Goal: Communication & Community: Answer question/provide support

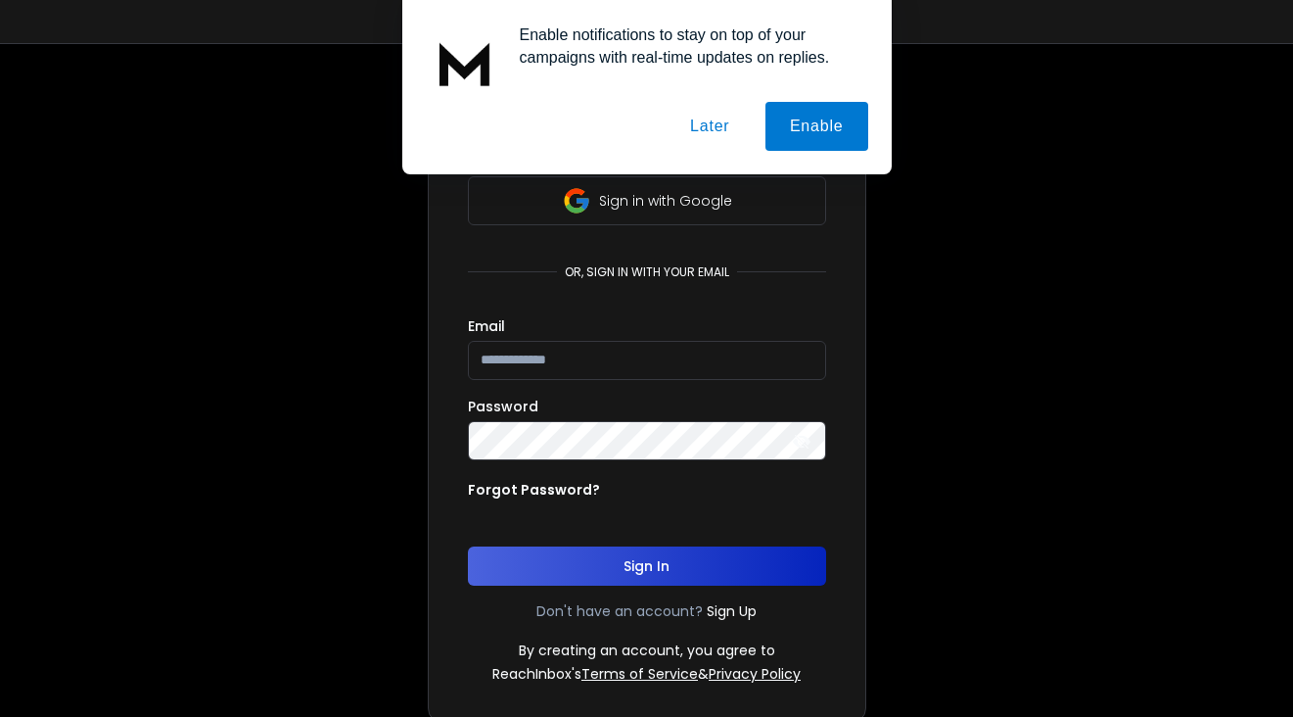
click at [602, 361] on input "email" at bounding box center [647, 360] width 358 height 39
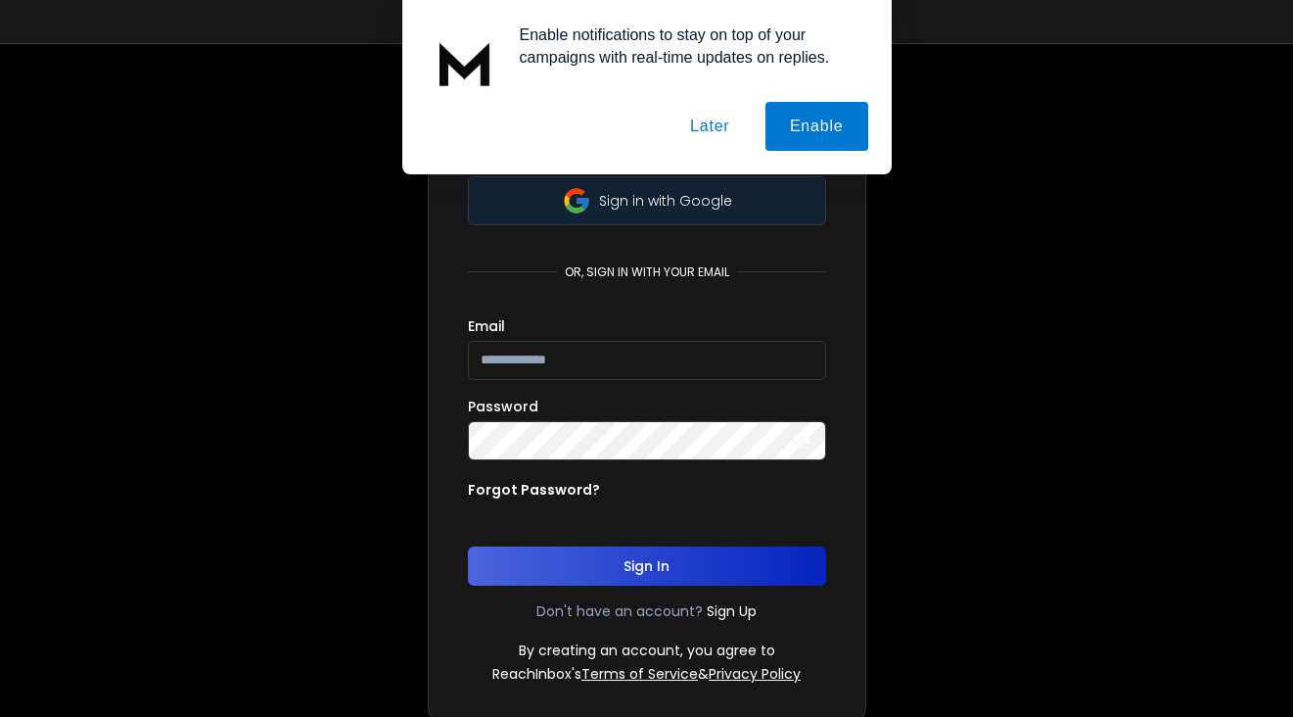
paste input "**********"
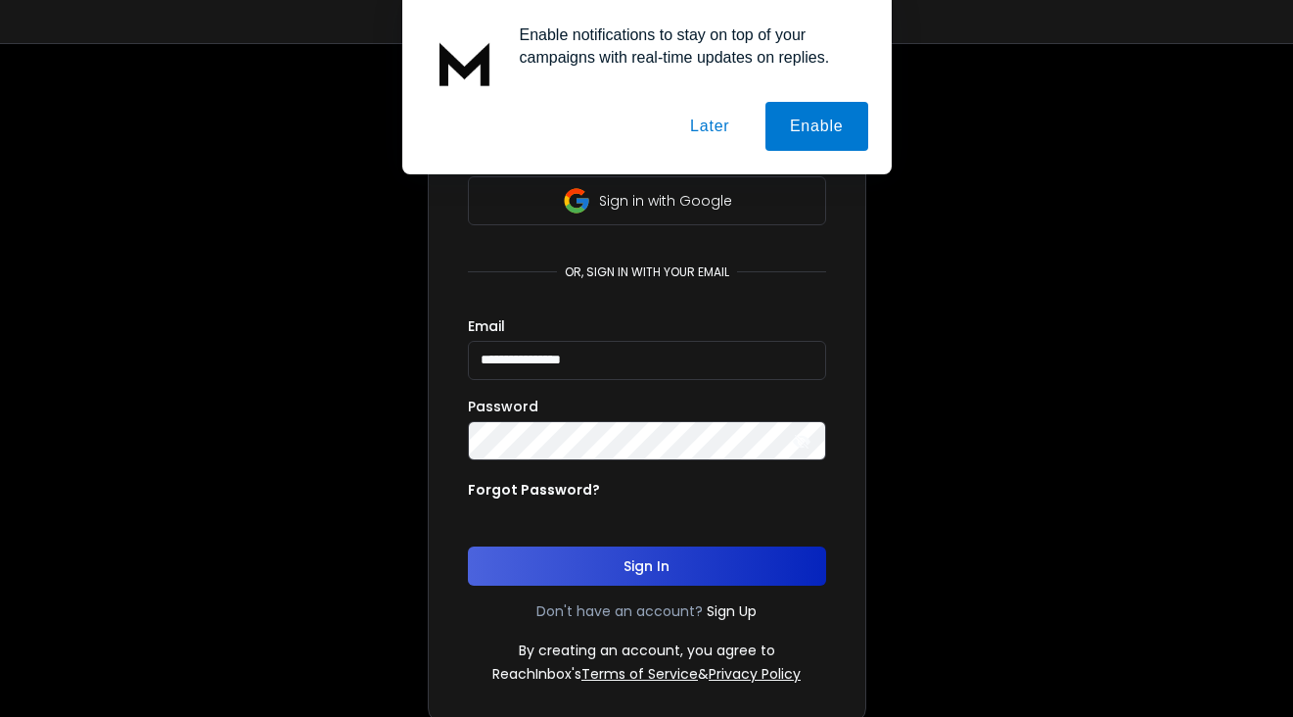
type input "**********"
click at [701, 136] on button "Later" at bounding box center [710, 126] width 88 height 49
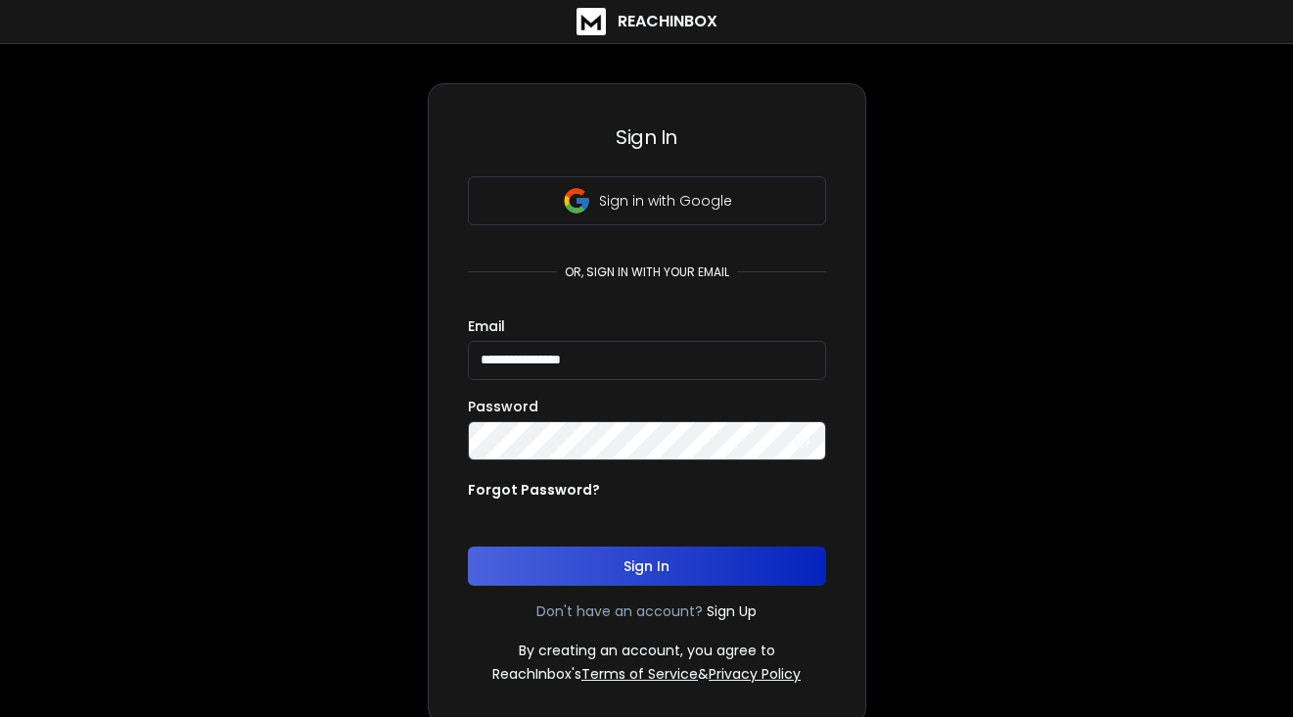
click at [534, 405] on label "Password" at bounding box center [503, 406] width 70 height 14
click at [657, 557] on button "Sign In" at bounding box center [647, 565] width 358 height 39
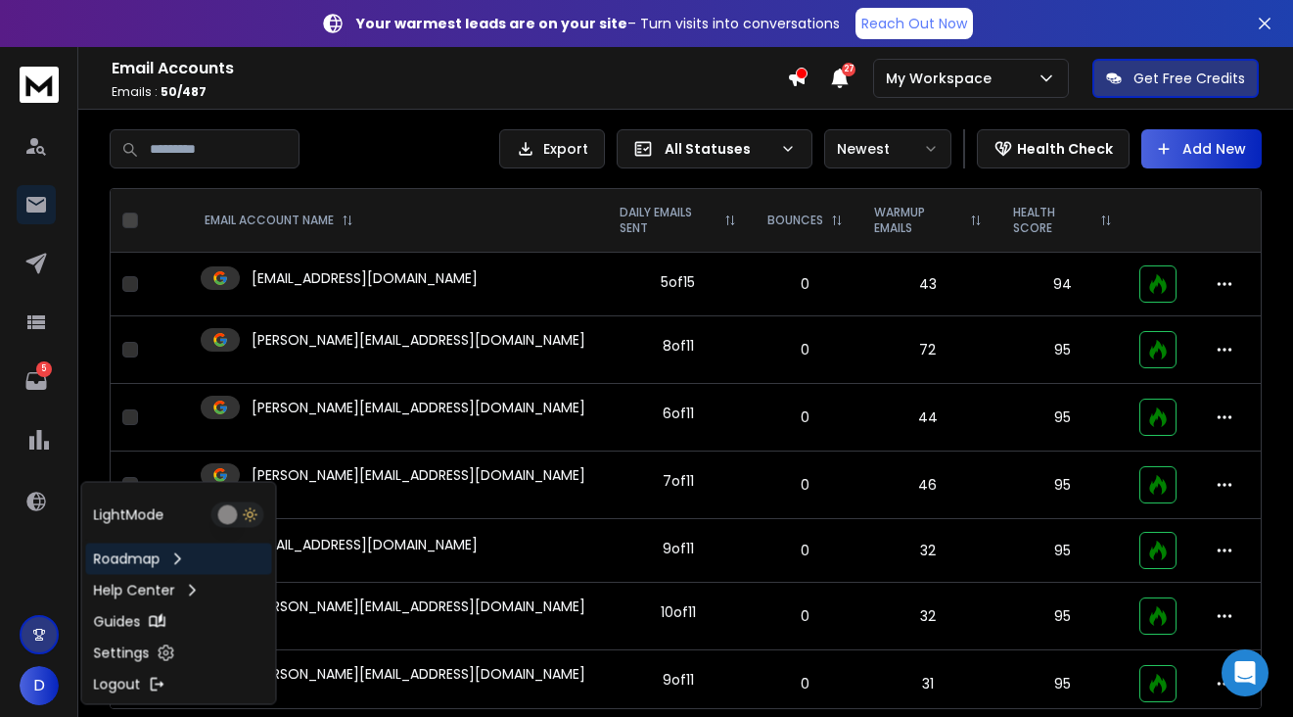
click at [248, 510] on icon at bounding box center [251, 515] width 16 height 16
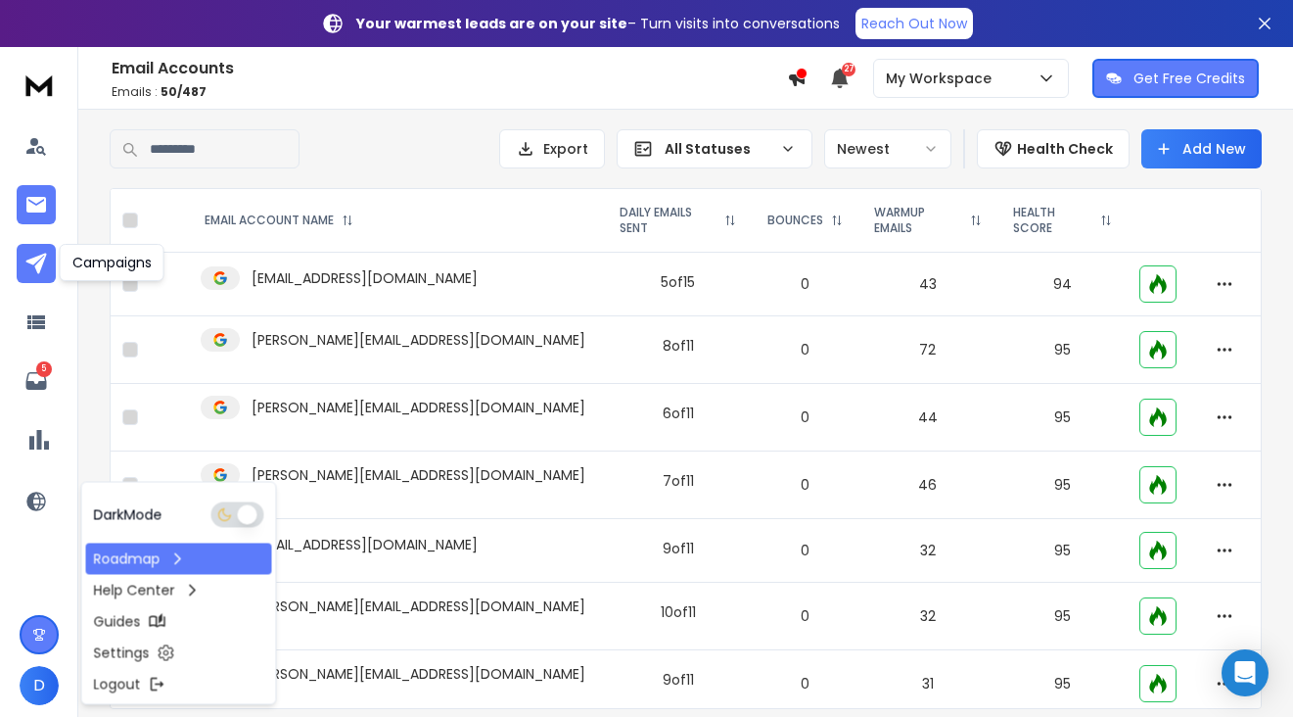
click at [44, 266] on icon at bounding box center [35, 263] width 23 height 23
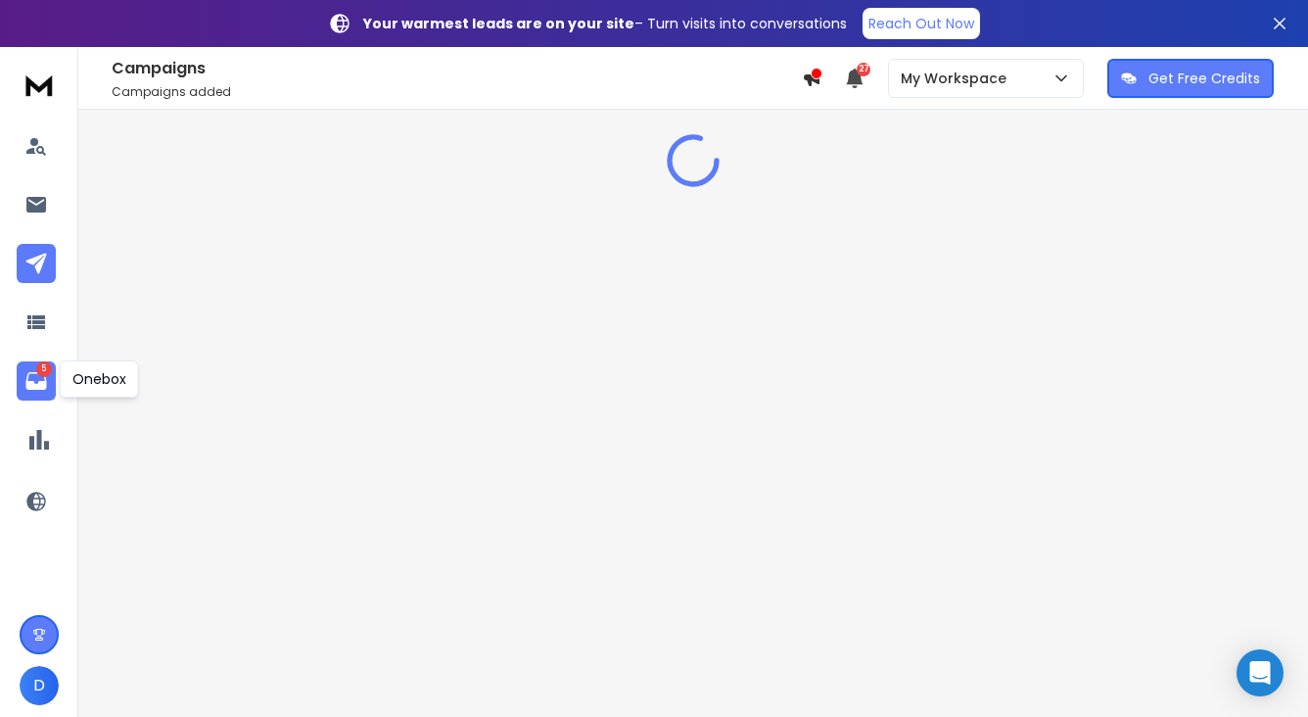
click at [23, 378] on link "5" at bounding box center [36, 380] width 39 height 39
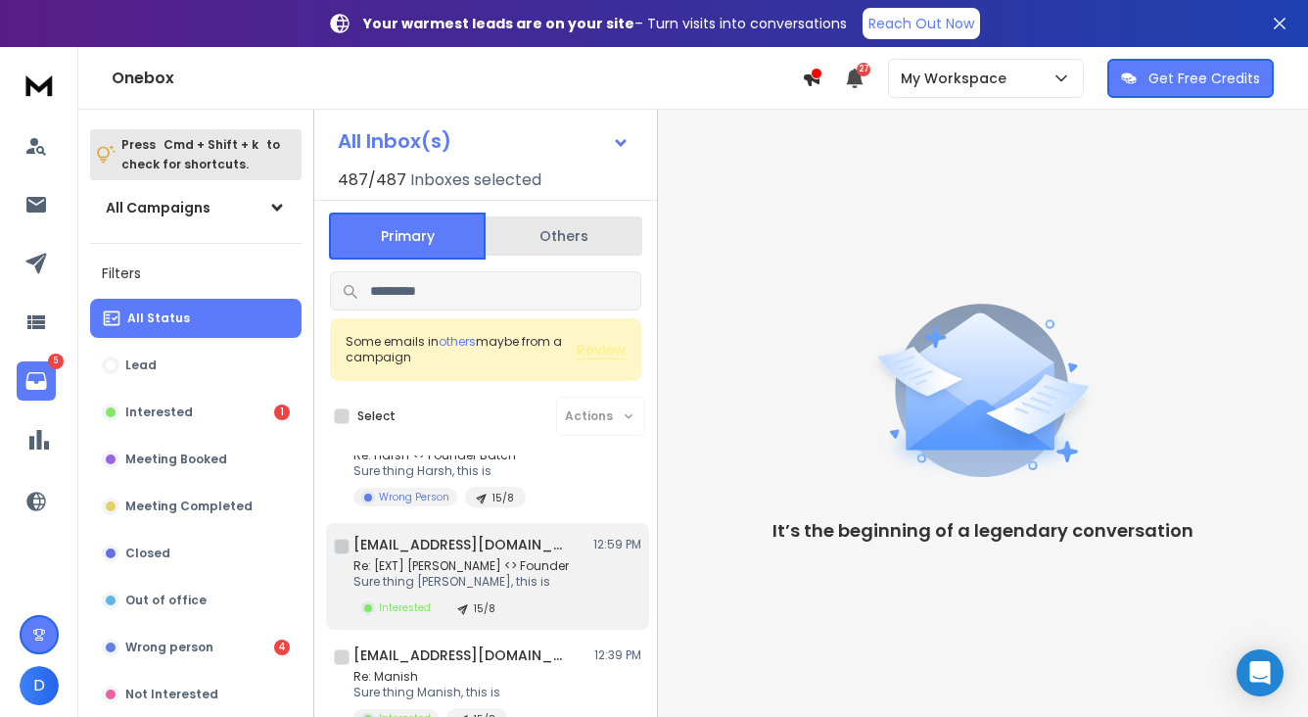
click at [581, 564] on div "Re: [EXT] Mandar <> Founder Sure thing Mandar, this is Interested 15/8" at bounding box center [497, 588] width 288 height 60
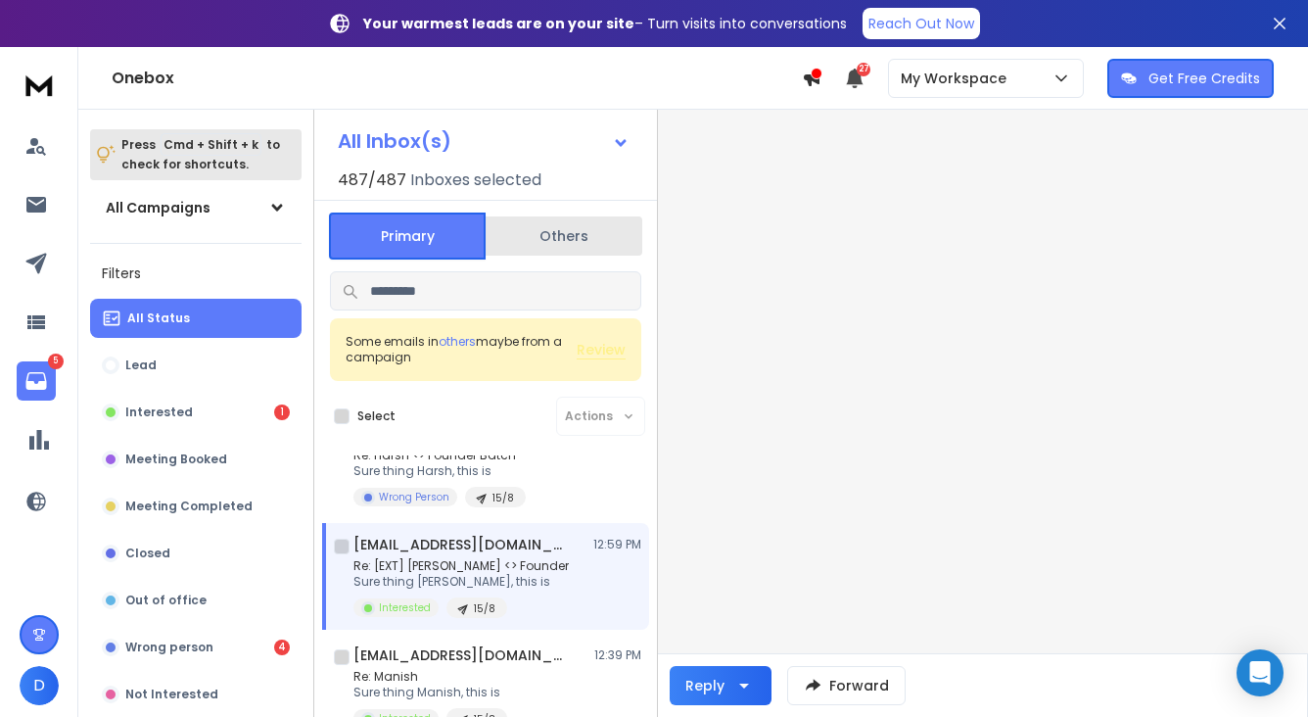
scroll to position [158, 0]
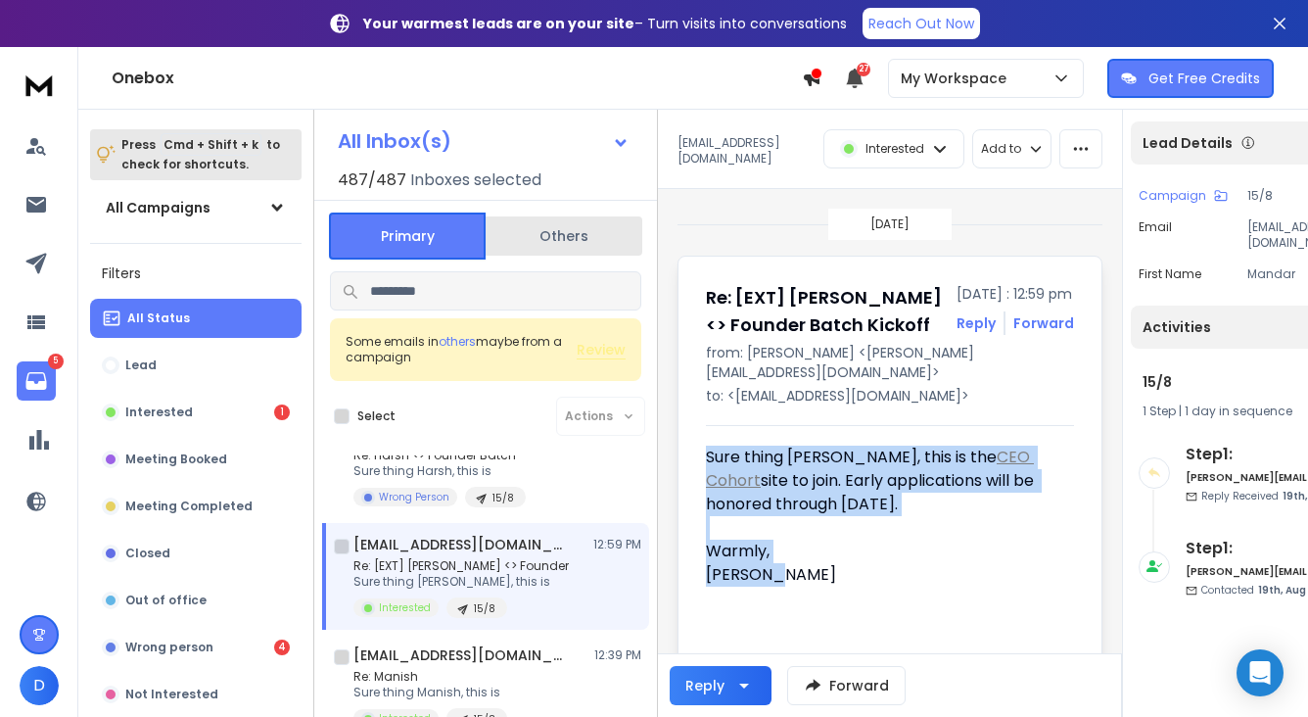
drag, startPoint x: 803, startPoint y: 580, endPoint x: 710, endPoint y: 458, distance: 152.9
click at [710, 458] on div "Sure thing Mandar, this is the CEO Cohort site to join. Early applications will…" at bounding box center [882, 515] width 352 height 141
copy div "Sure thing Mandar, this is the CEO Cohort site to join. Early applications will…"
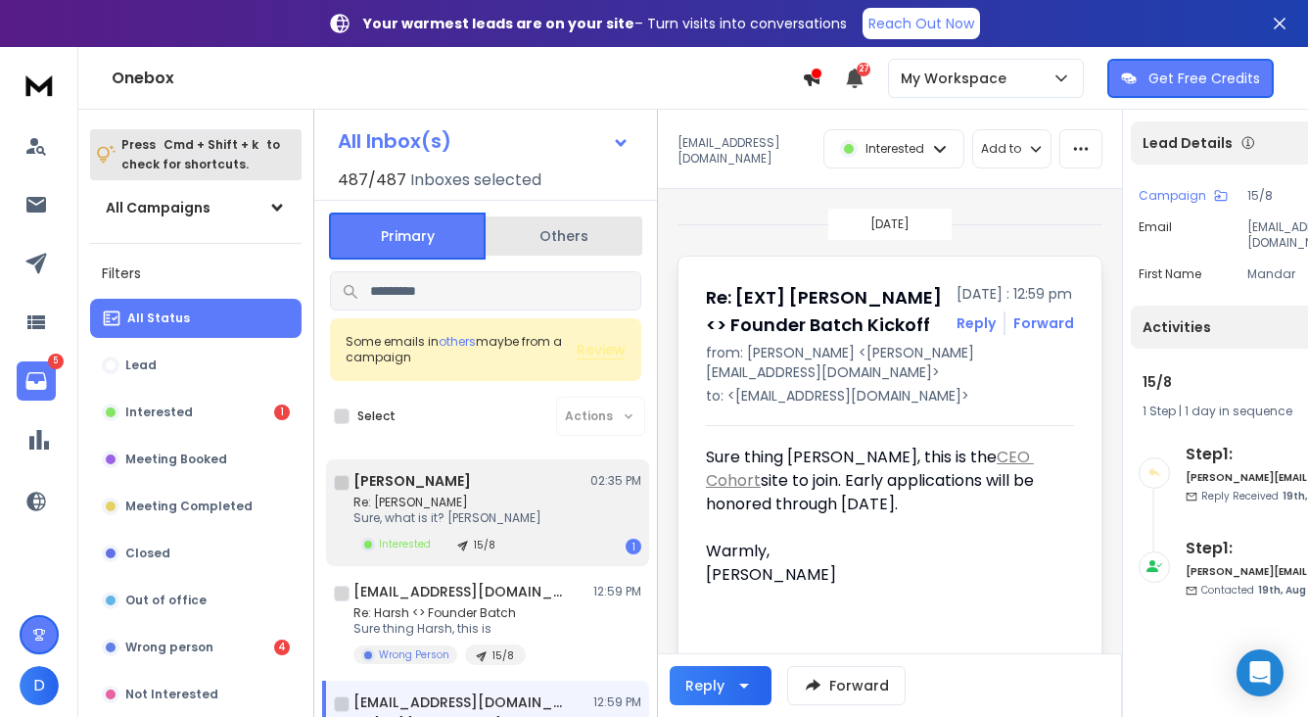
click at [605, 488] on p "02:35 PM" at bounding box center [615, 481] width 51 height 16
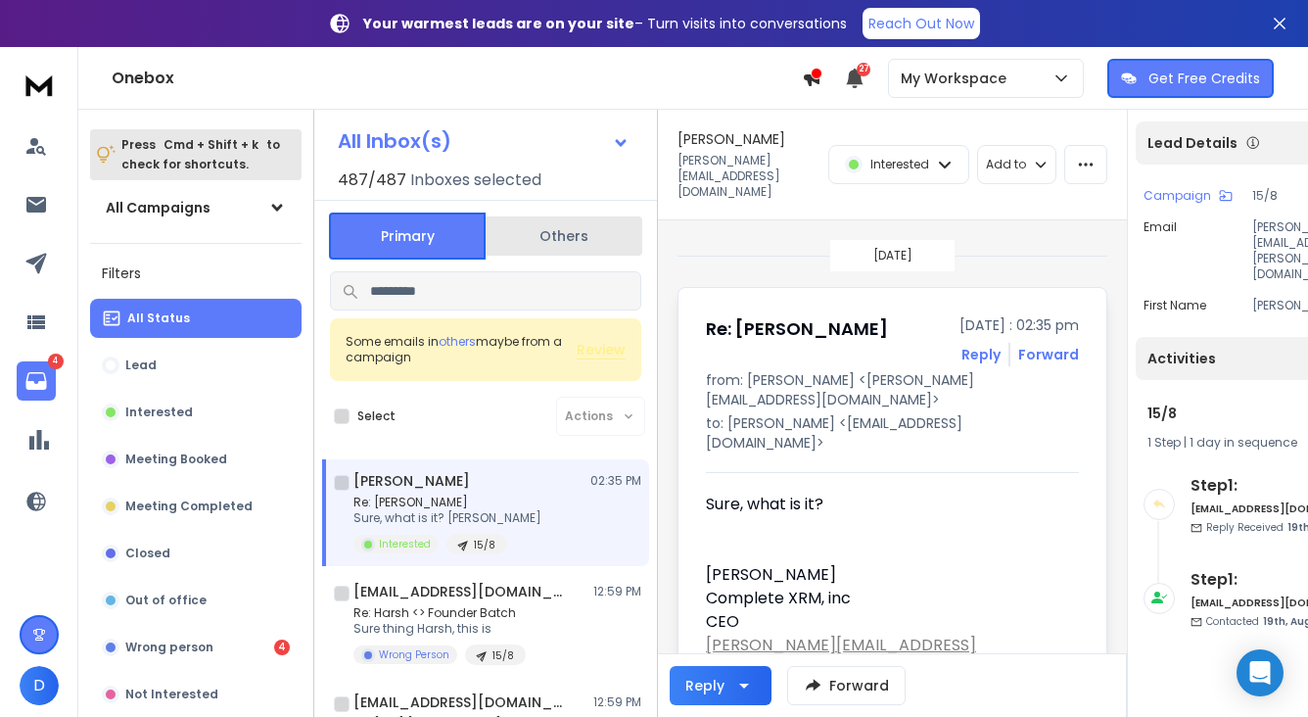
click at [718, 681] on div "Reply" at bounding box center [704, 686] width 39 height 20
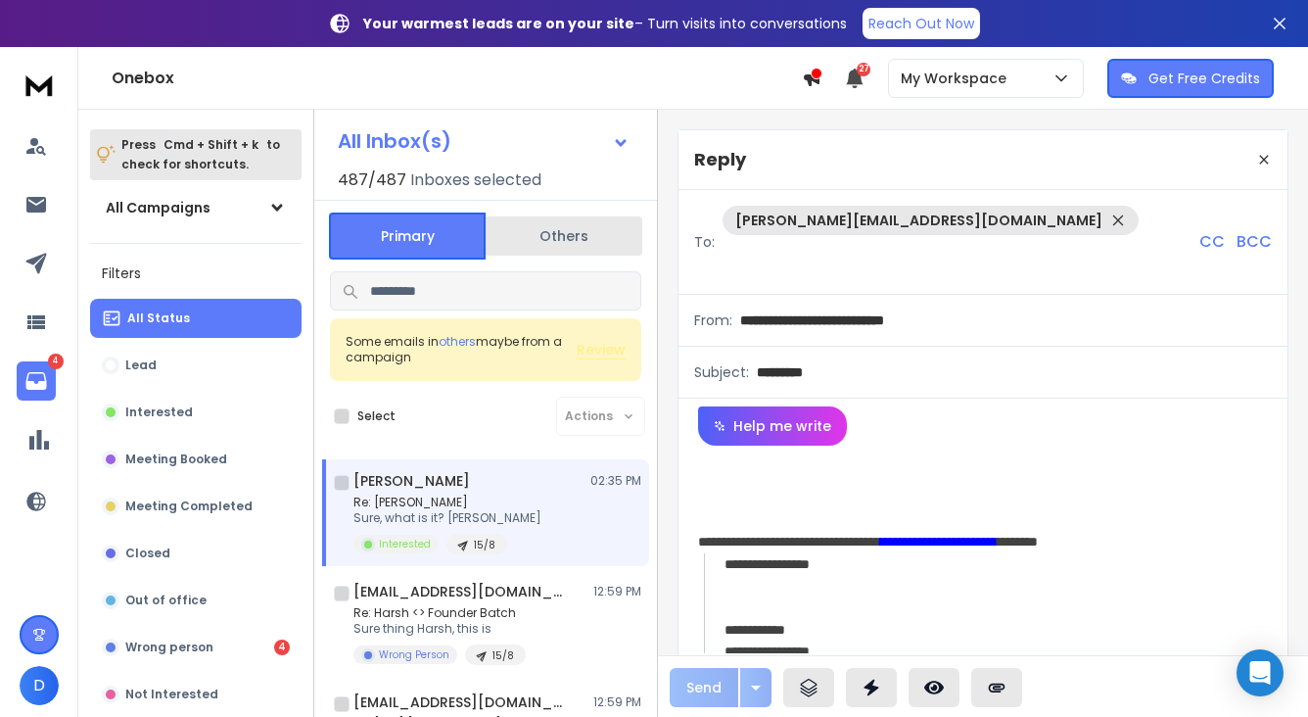
click at [710, 476] on div at bounding box center [983, 476] width 570 height 22
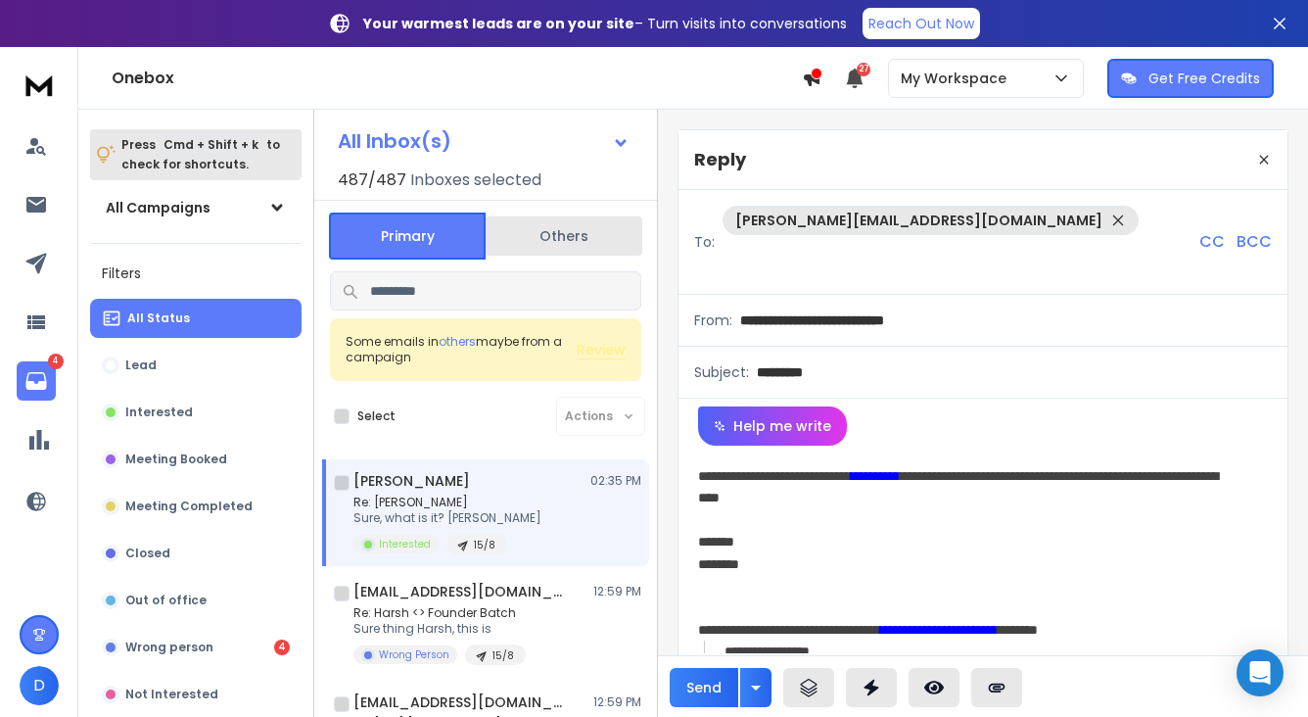
click at [788, 478] on div "**********" at bounding box center [968, 487] width 540 height 44
click at [713, 685] on button "Send" at bounding box center [704, 687] width 69 height 39
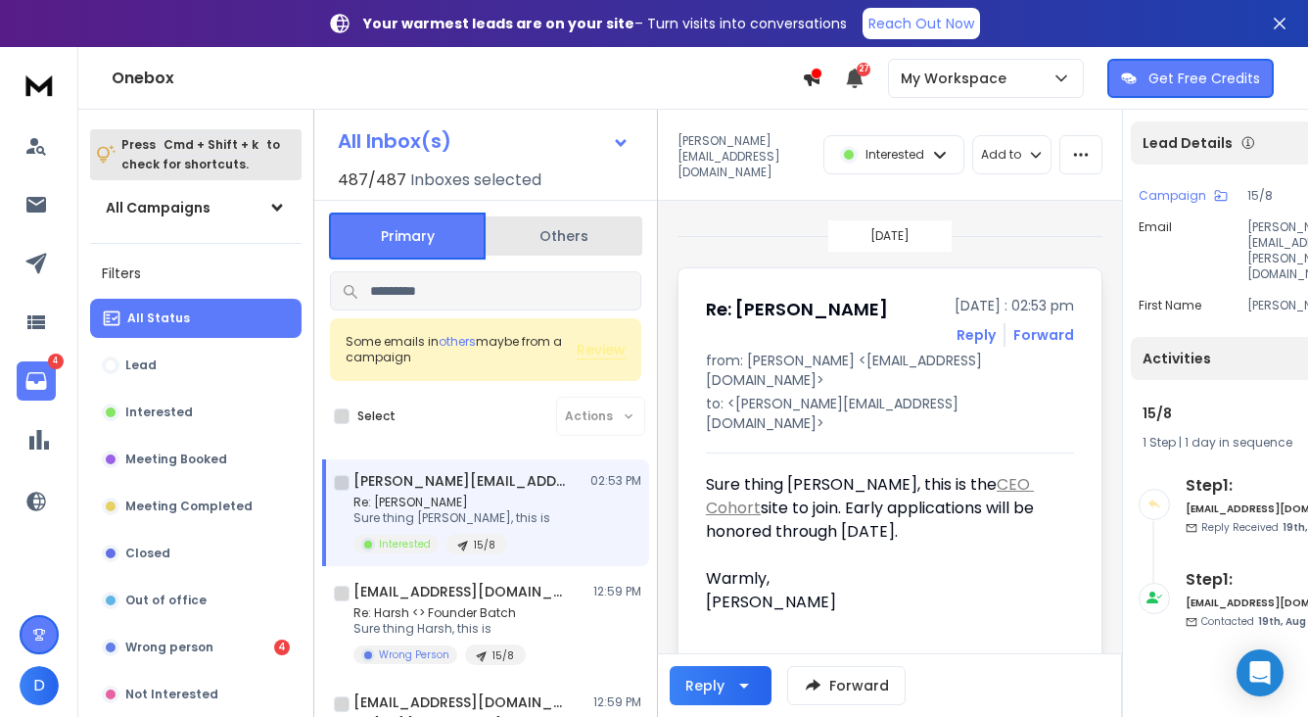
click at [544, 227] on button "Others" at bounding box center [564, 235] width 157 height 43
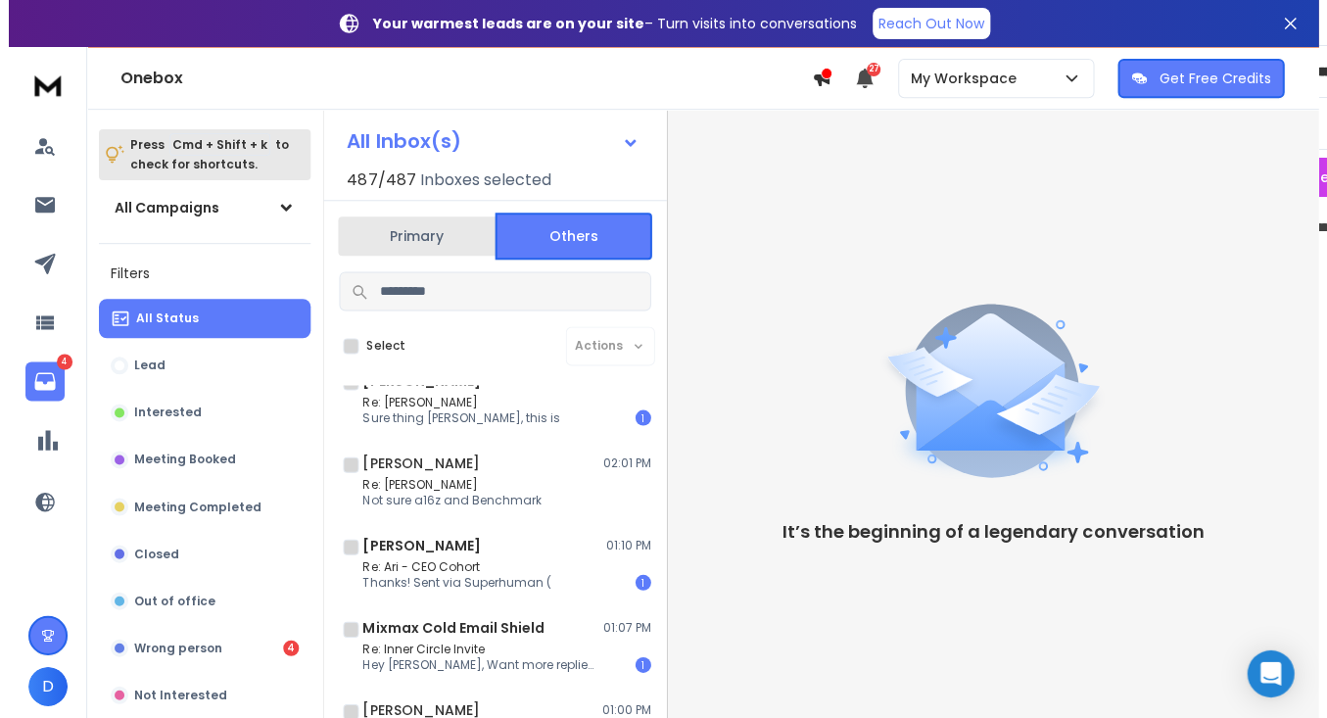
scroll to position [248, 0]
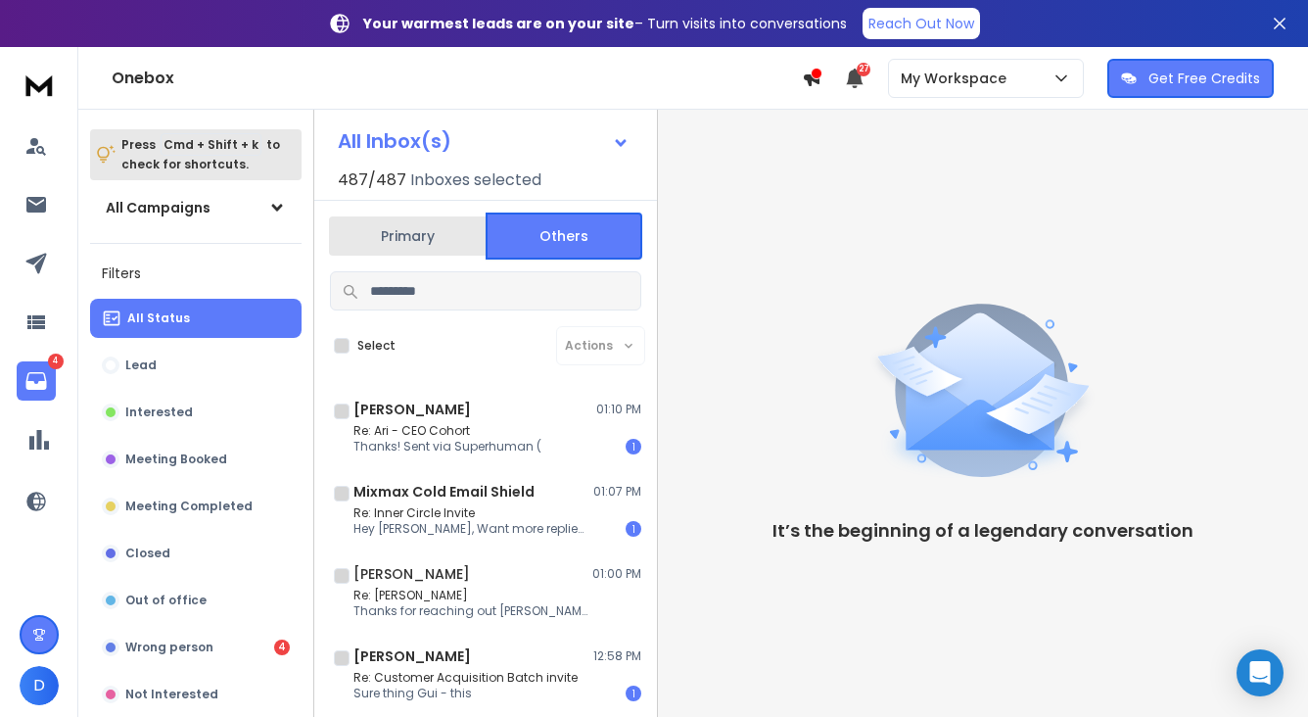
click at [401, 247] on button "Primary" at bounding box center [407, 235] width 157 height 43
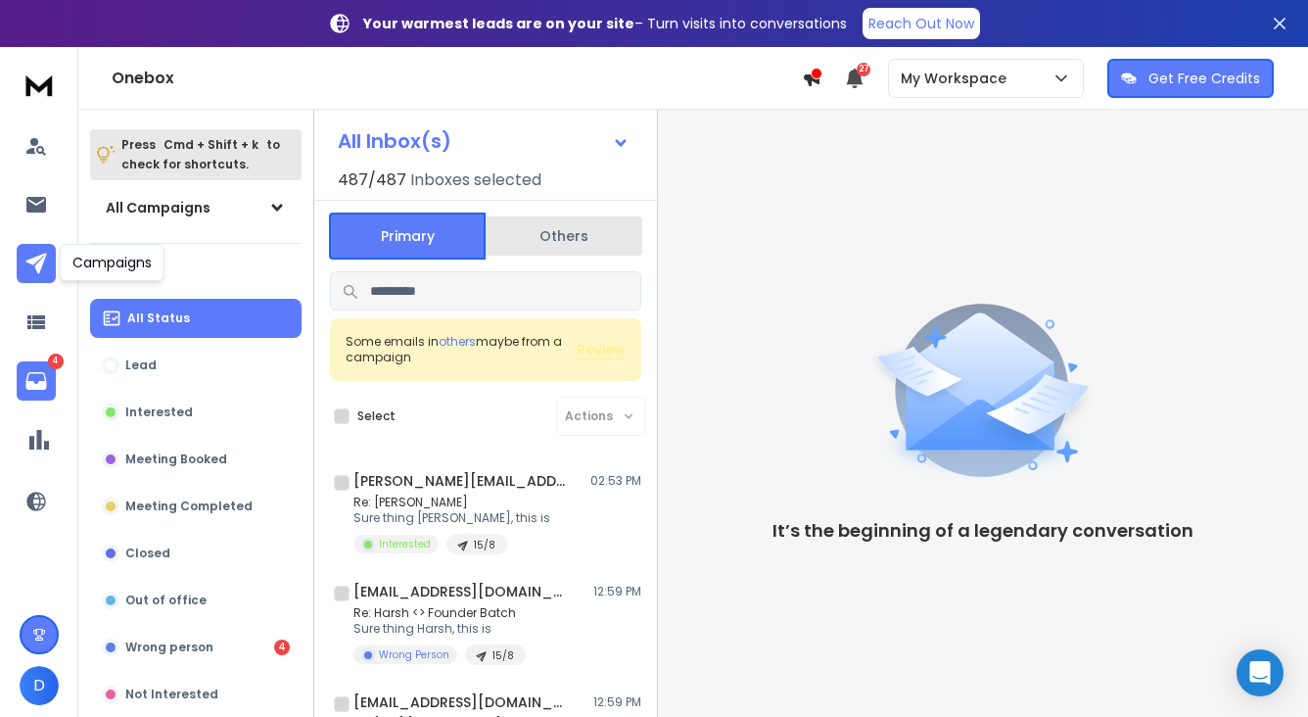
click at [41, 259] on icon at bounding box center [35, 263] width 21 height 21
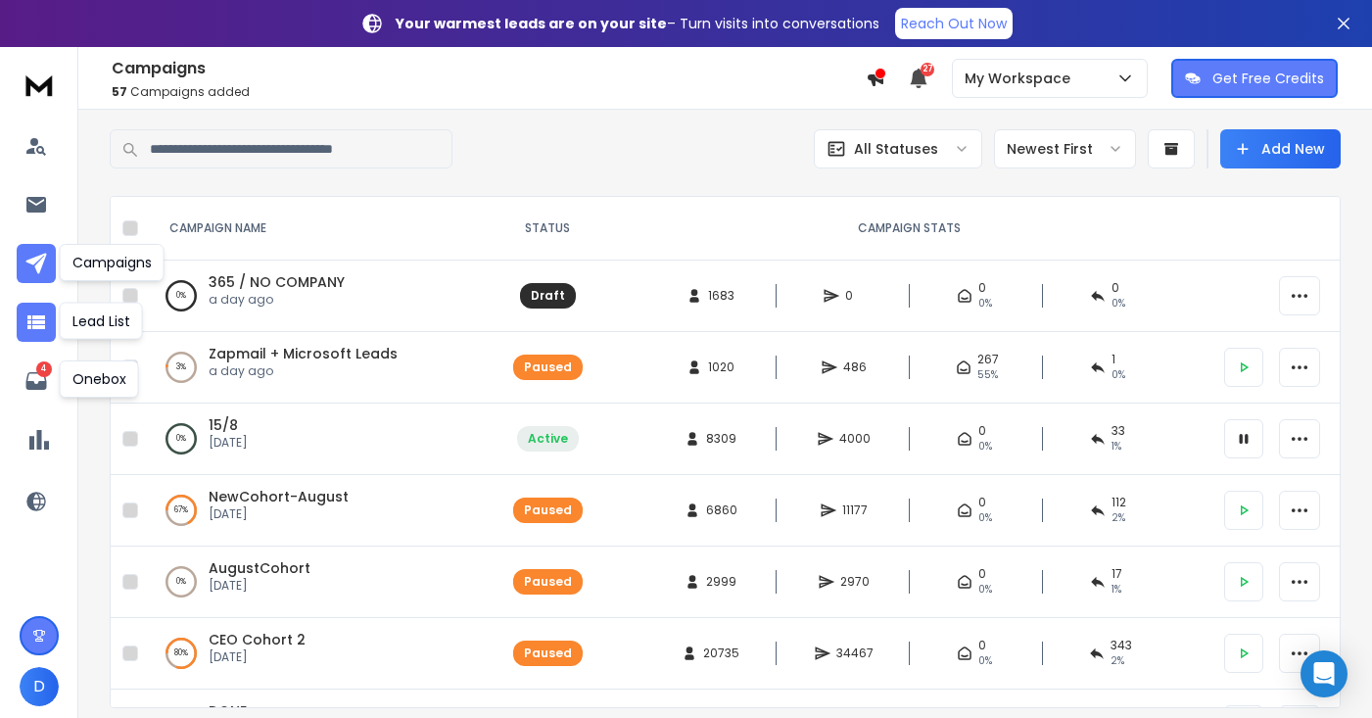
click at [40, 315] on icon at bounding box center [36, 322] width 18 height 14
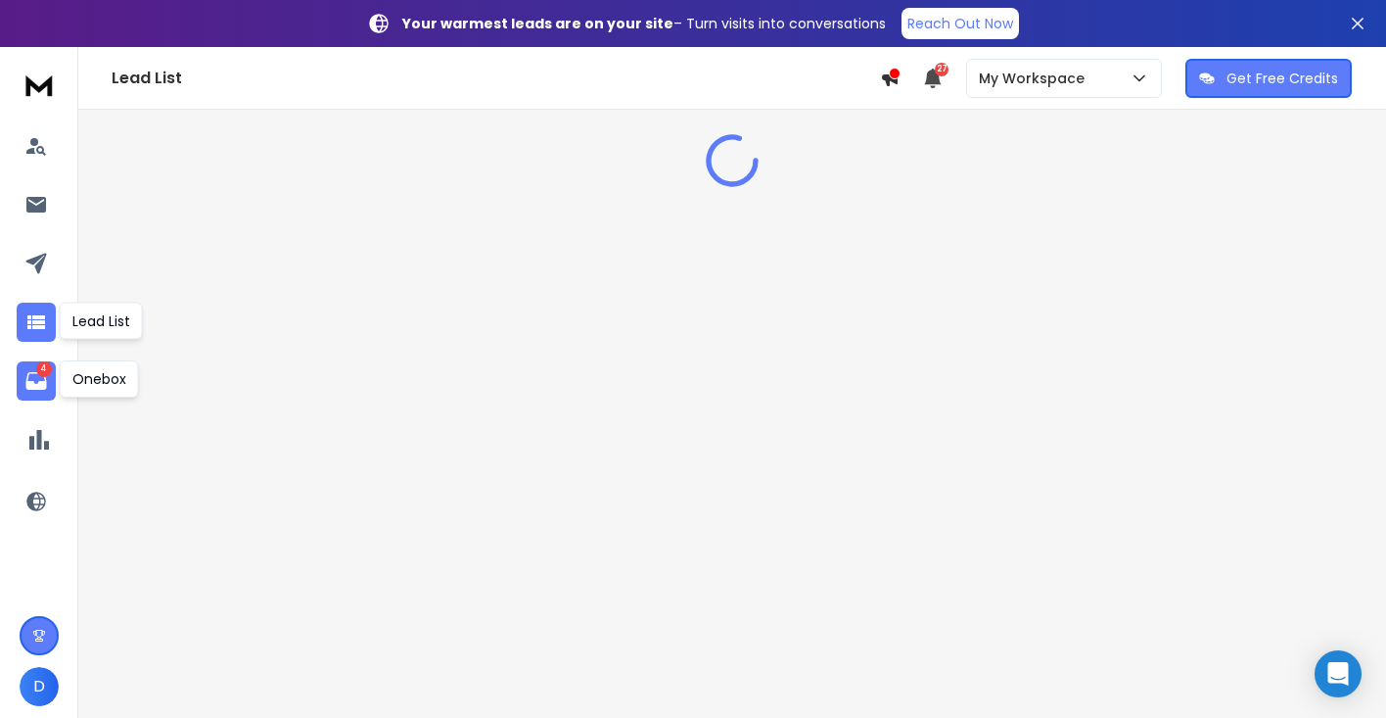
click at [31, 372] on icon at bounding box center [35, 381] width 21 height 18
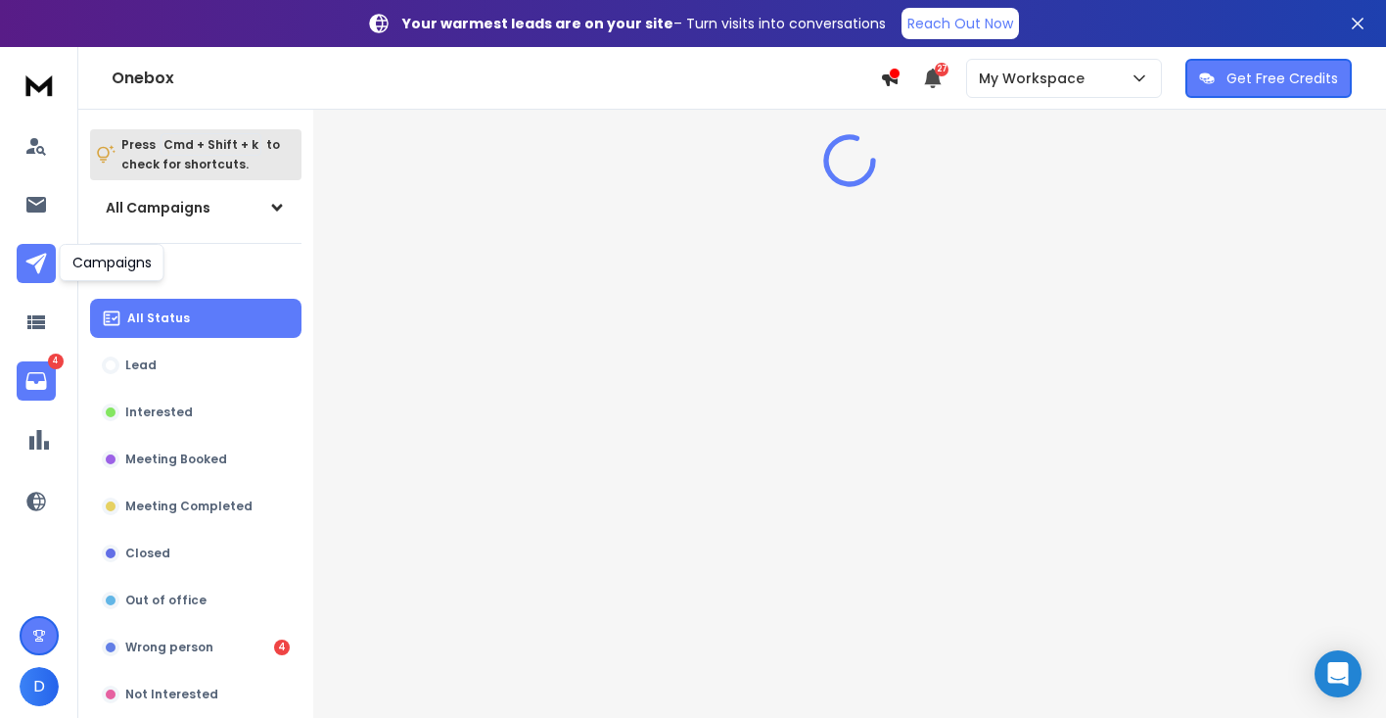
click at [34, 270] on icon at bounding box center [35, 263] width 23 height 23
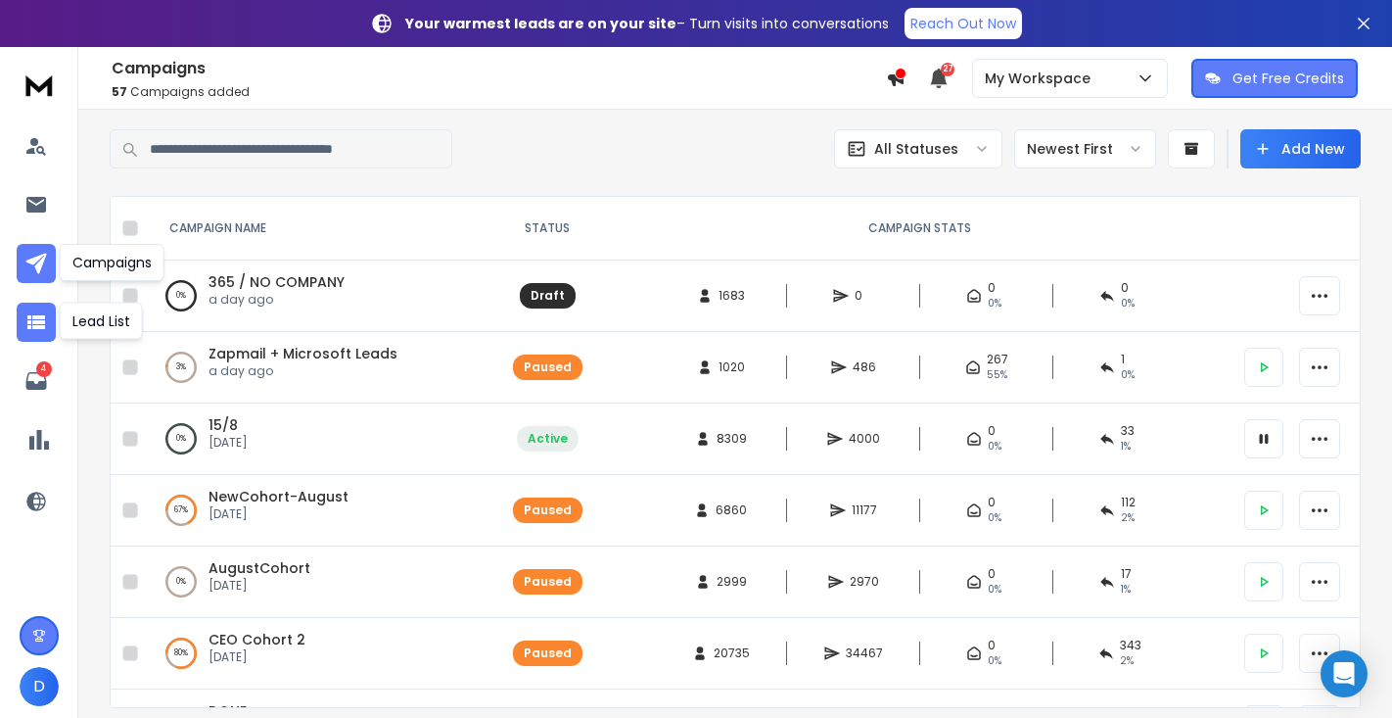
click at [45, 325] on icon at bounding box center [35, 321] width 23 height 23
click at [35, 356] on div "4" at bounding box center [39, 327] width 45 height 402
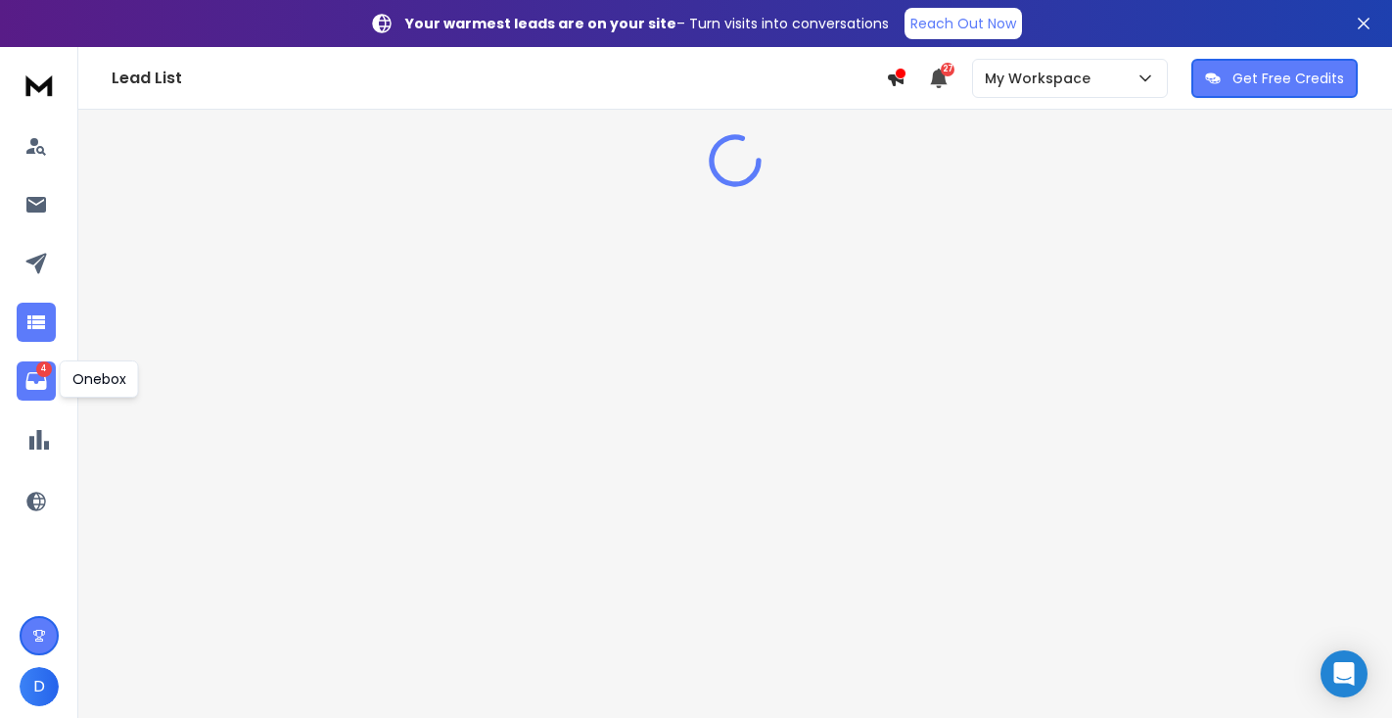
click at [36, 375] on icon at bounding box center [35, 380] width 23 height 23
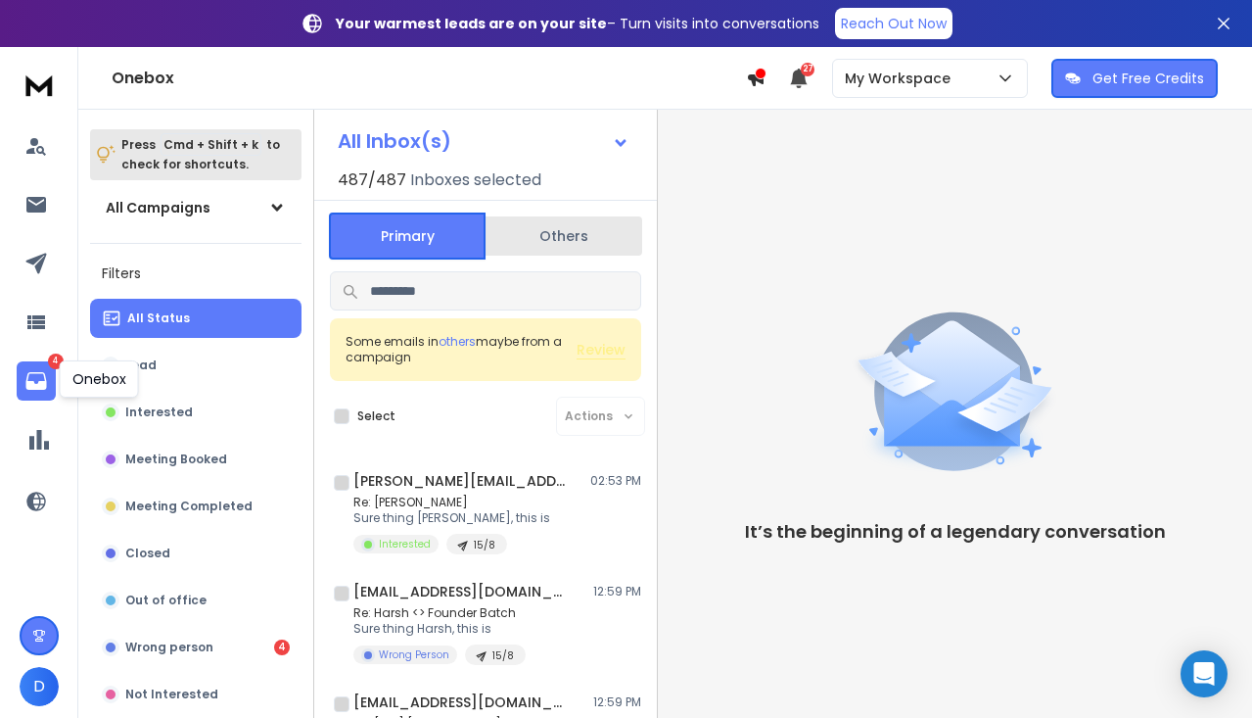
click at [519, 176] on h3 "Inboxes selected" at bounding box center [475, 179] width 131 height 23
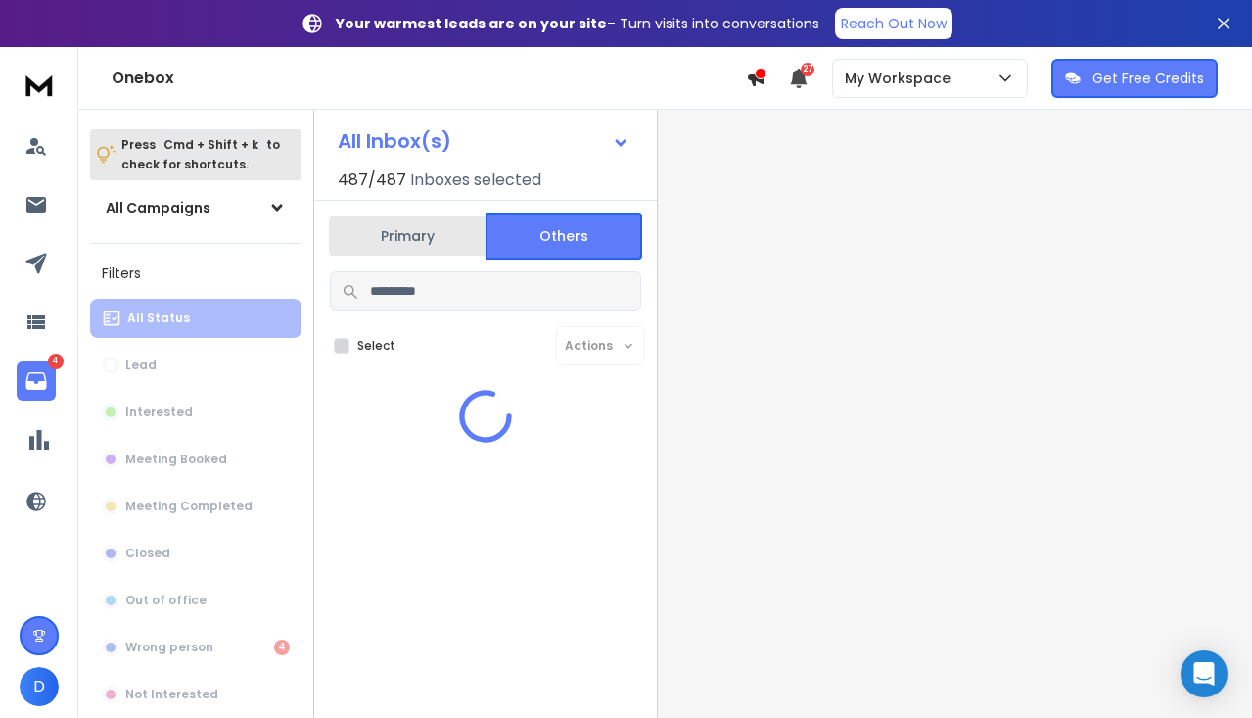
click at [528, 216] on button "Others" at bounding box center [564, 235] width 157 height 47
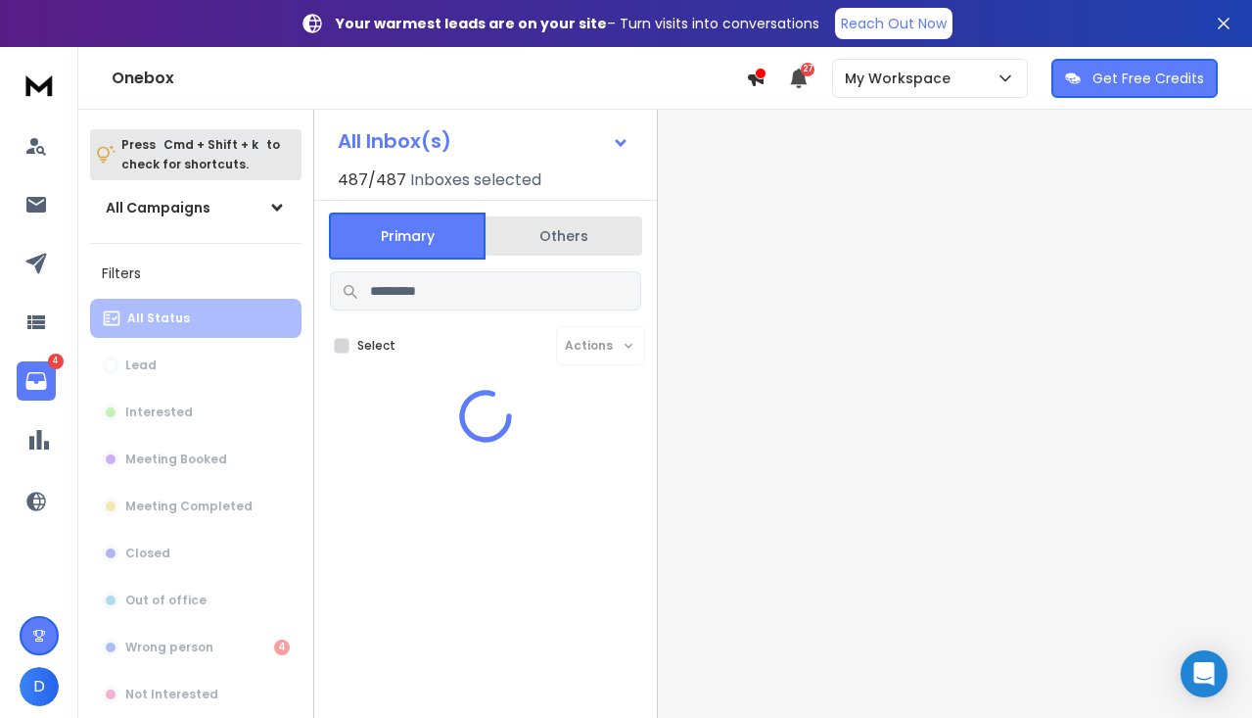
click at [438, 236] on button "Primary" at bounding box center [407, 235] width 157 height 47
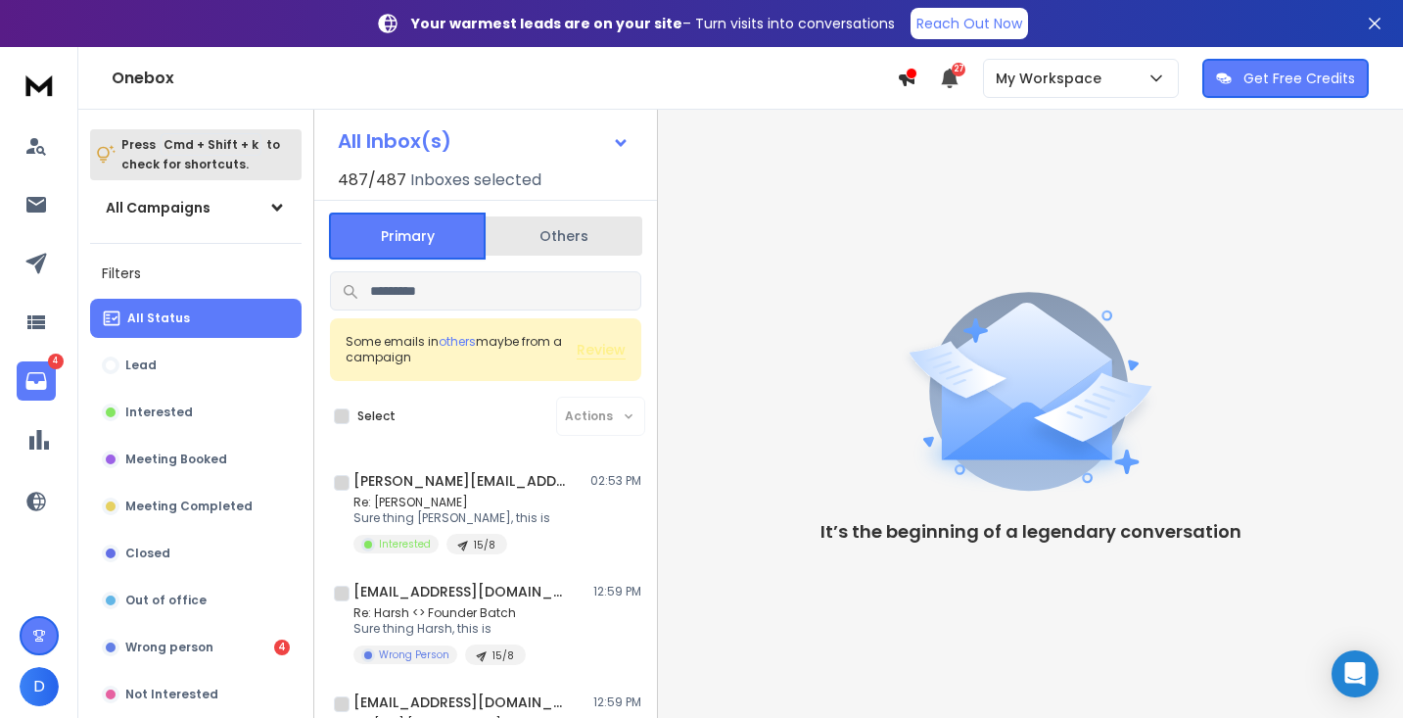
click at [535, 227] on button "Others" at bounding box center [564, 235] width 157 height 43
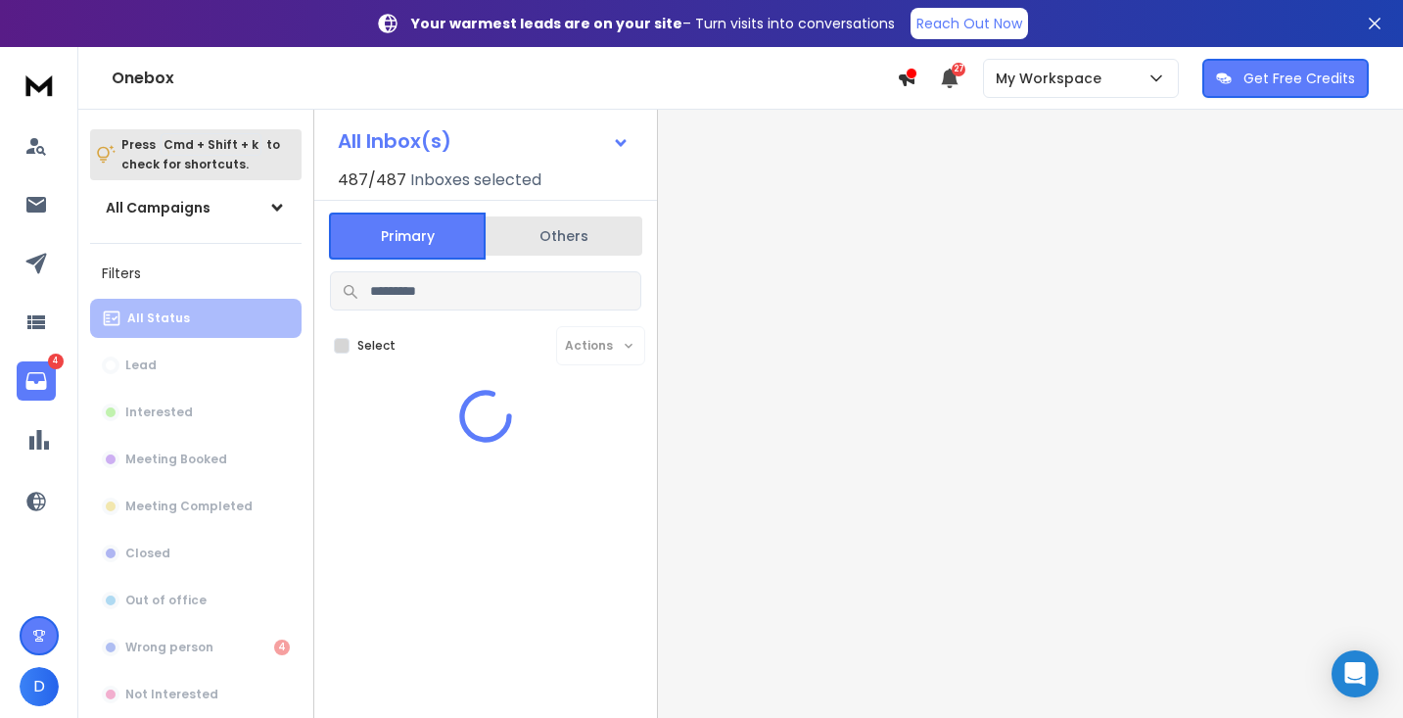
click at [431, 247] on button "Primary" at bounding box center [407, 235] width 157 height 47
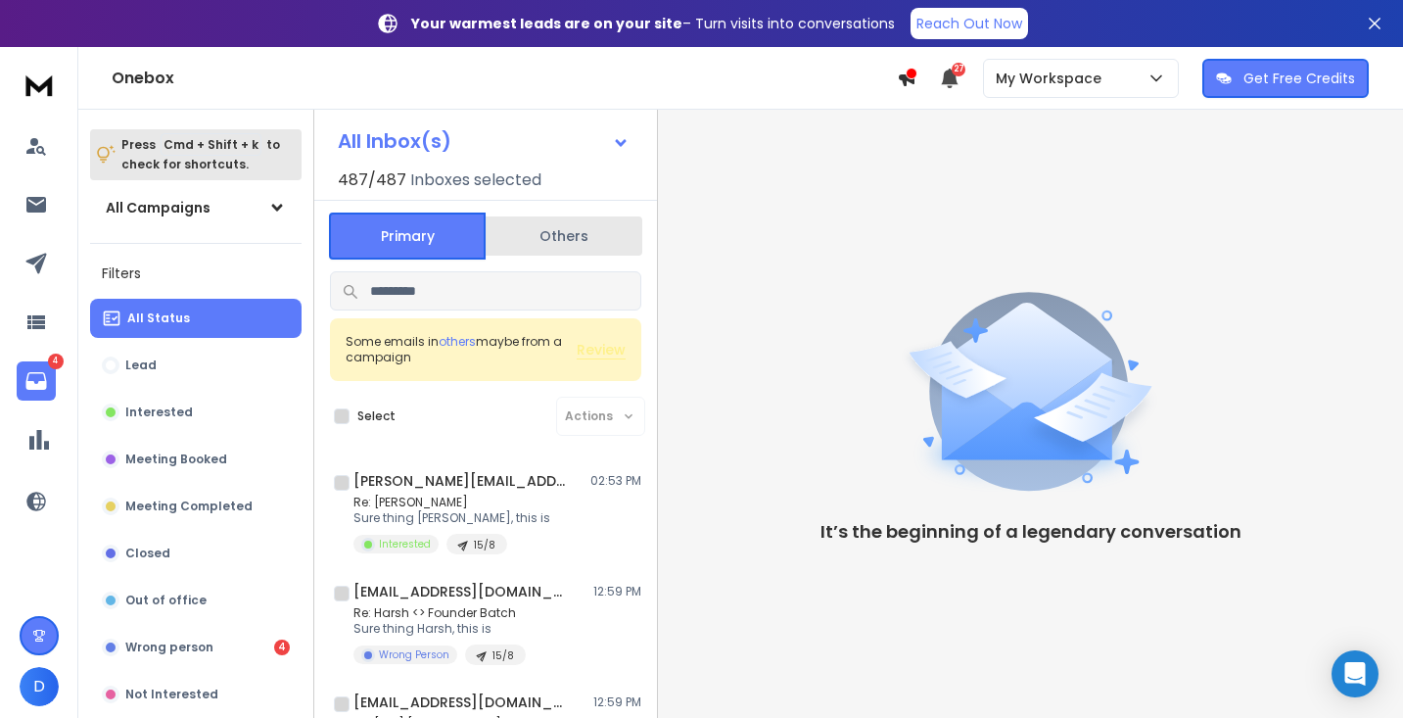
click at [530, 238] on button "Others" at bounding box center [564, 235] width 157 height 43
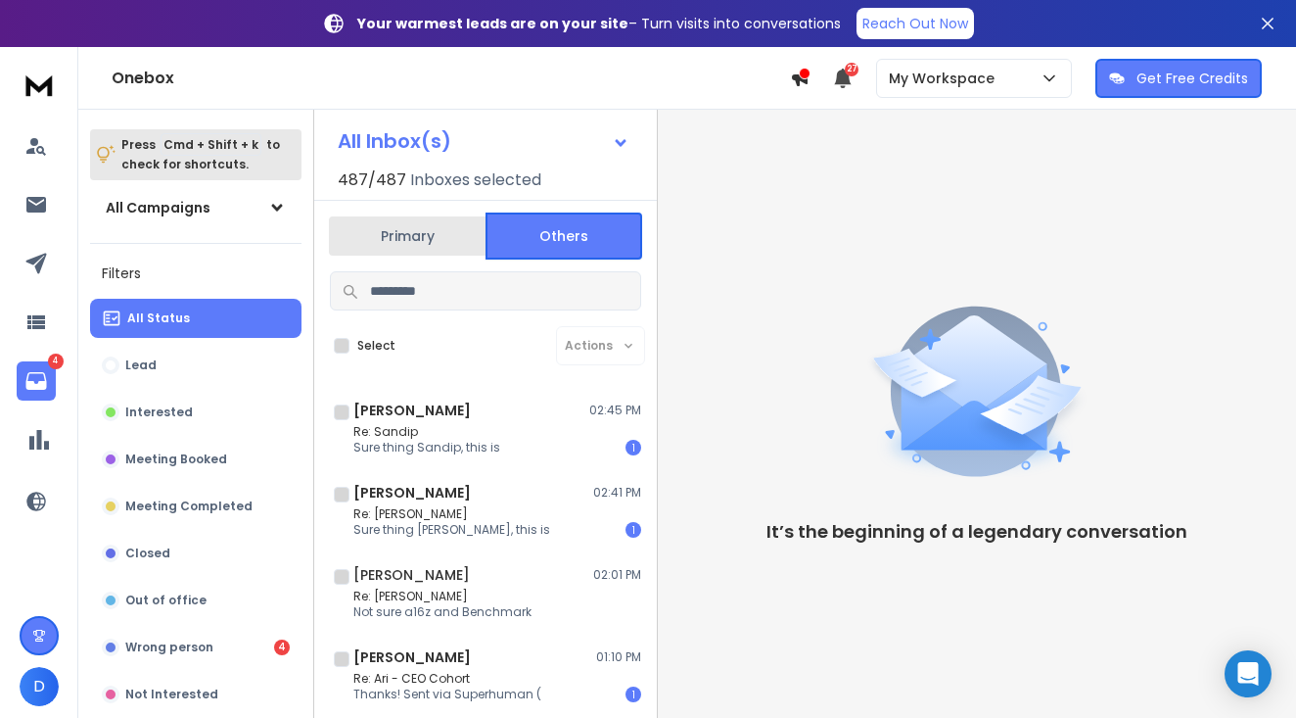
click at [453, 229] on button "Primary" at bounding box center [407, 235] width 157 height 43
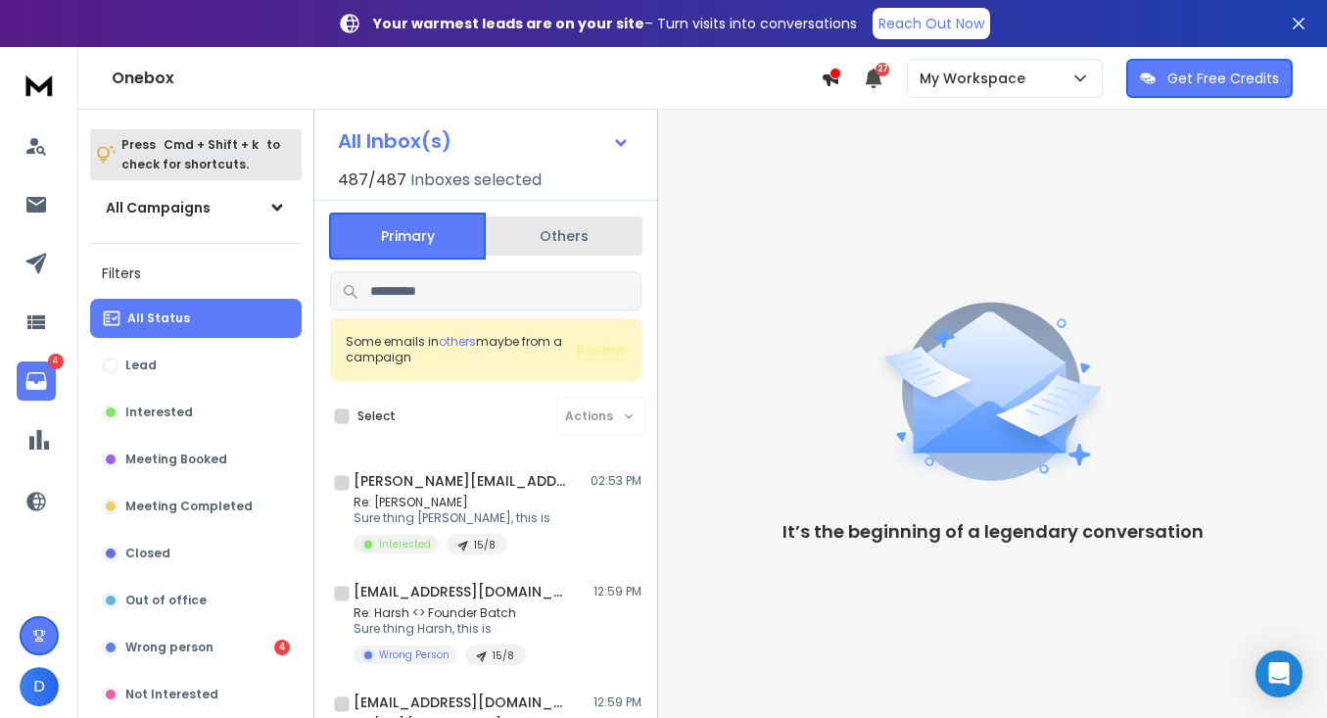
click at [568, 249] on button "Others" at bounding box center [564, 235] width 157 height 43
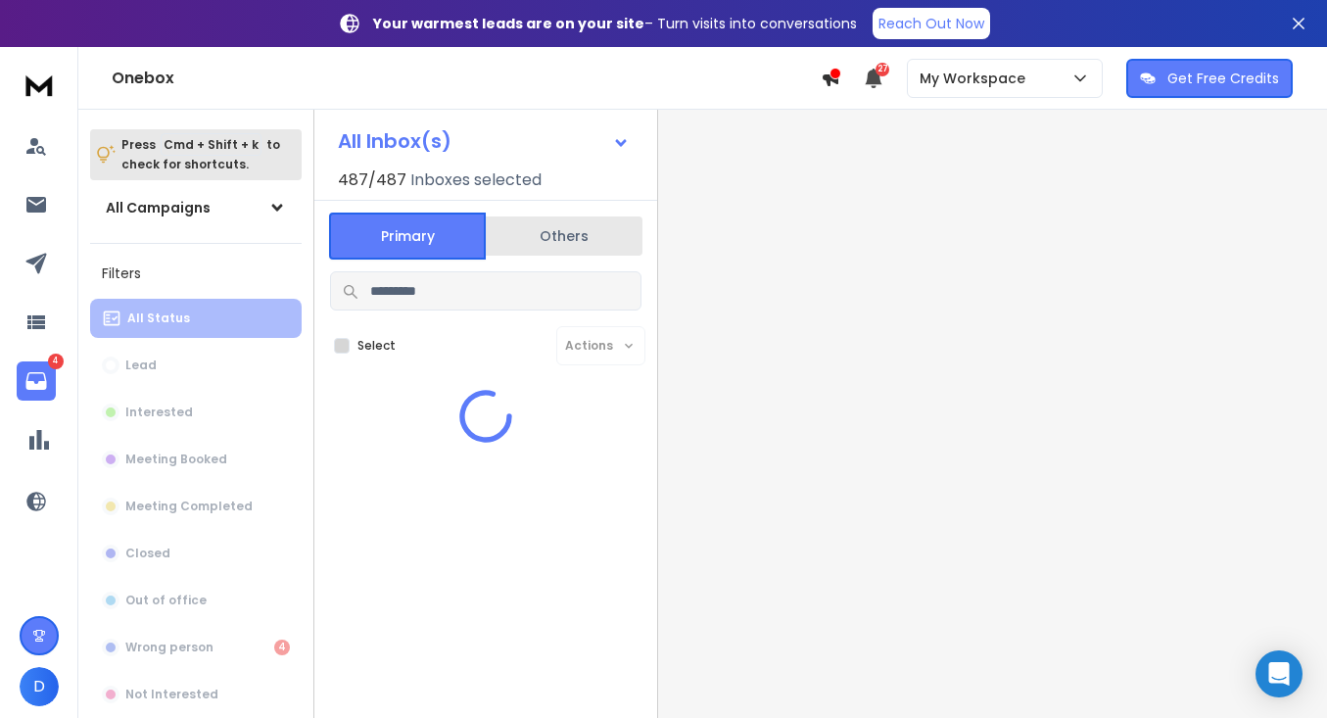
click at [454, 242] on button "Primary" at bounding box center [407, 235] width 157 height 47
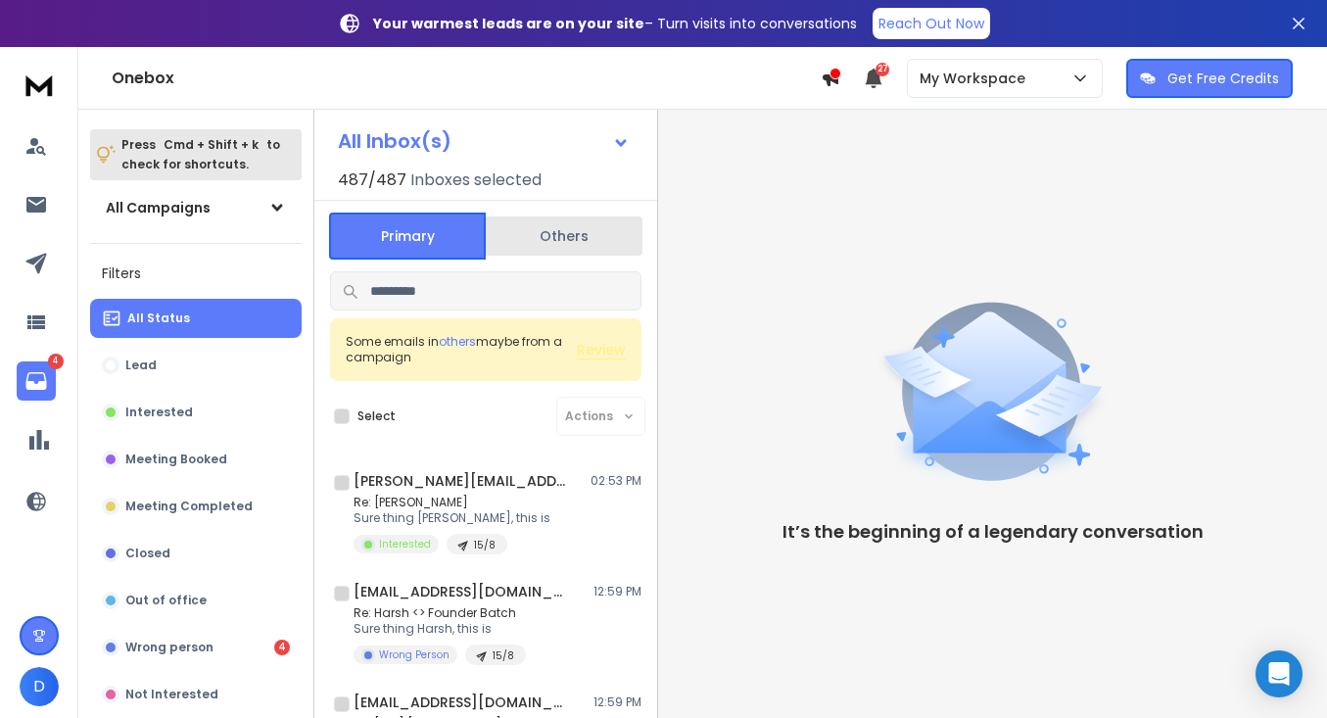
click at [541, 231] on button "Others" at bounding box center [564, 235] width 157 height 43
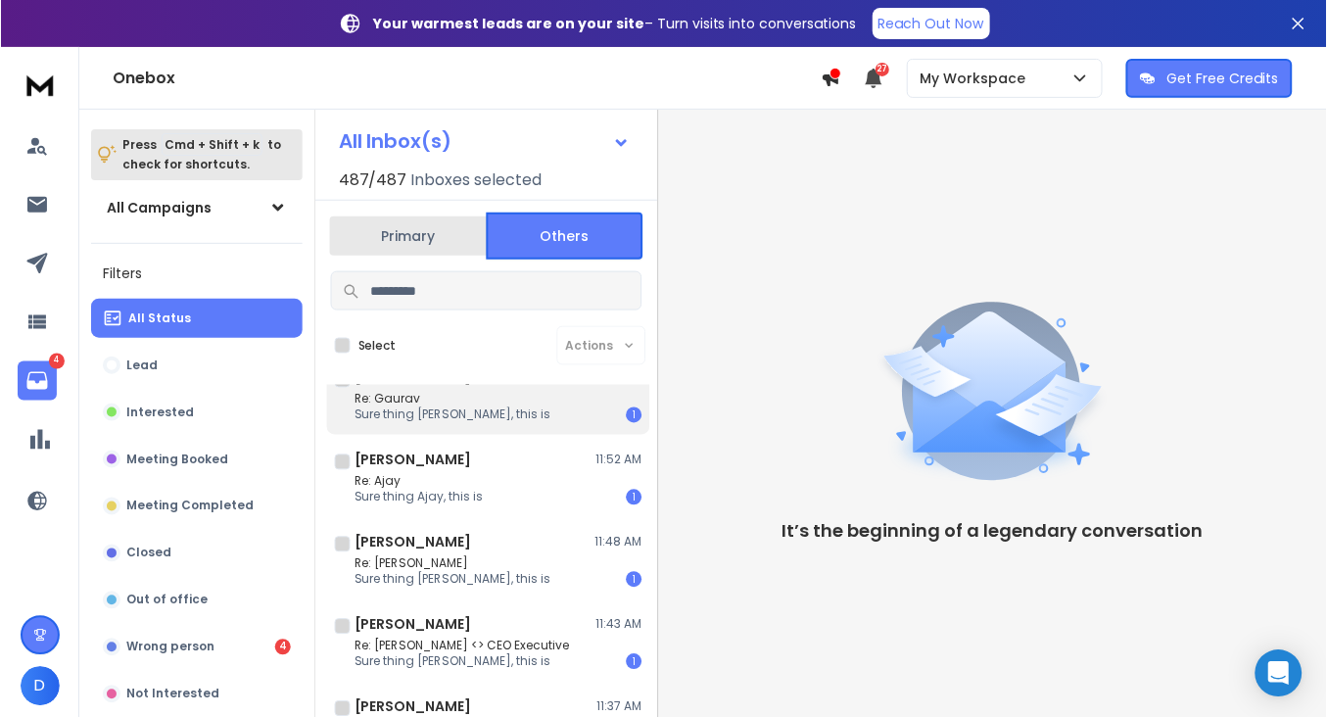
scroll to position [946, 0]
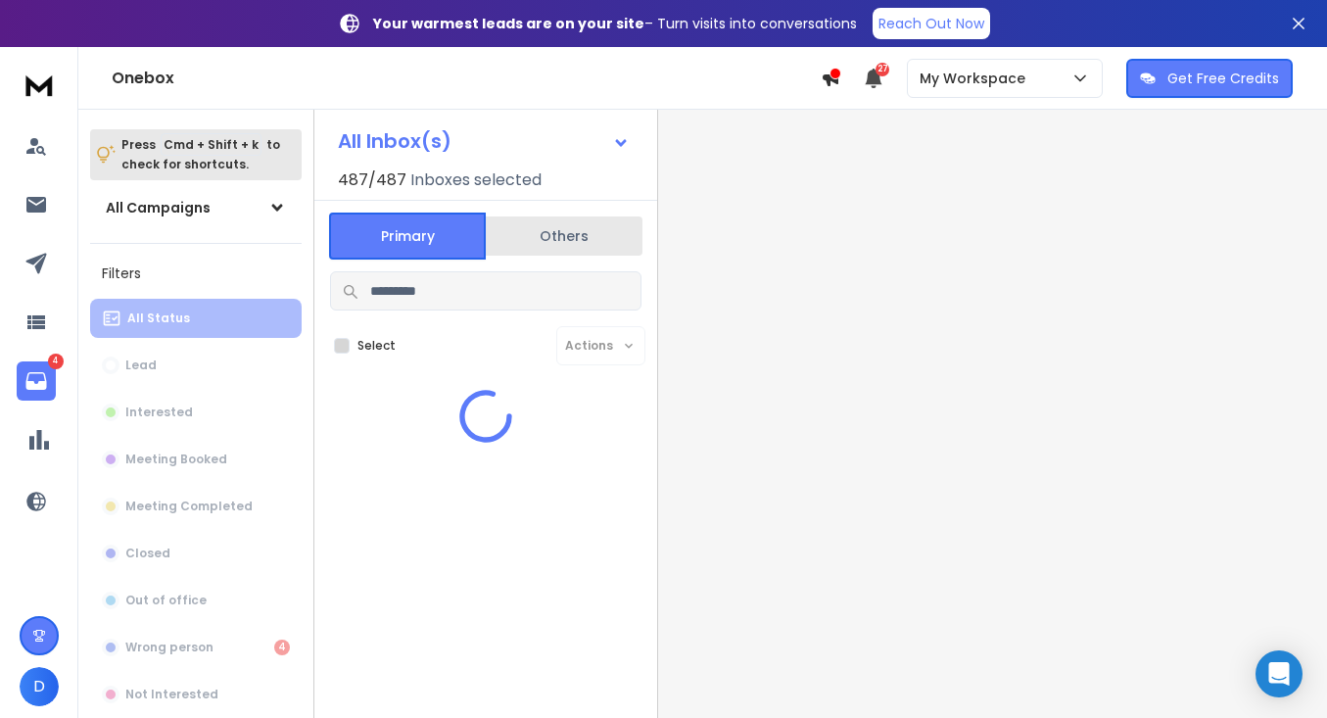
click at [430, 227] on button "Primary" at bounding box center [407, 235] width 157 height 47
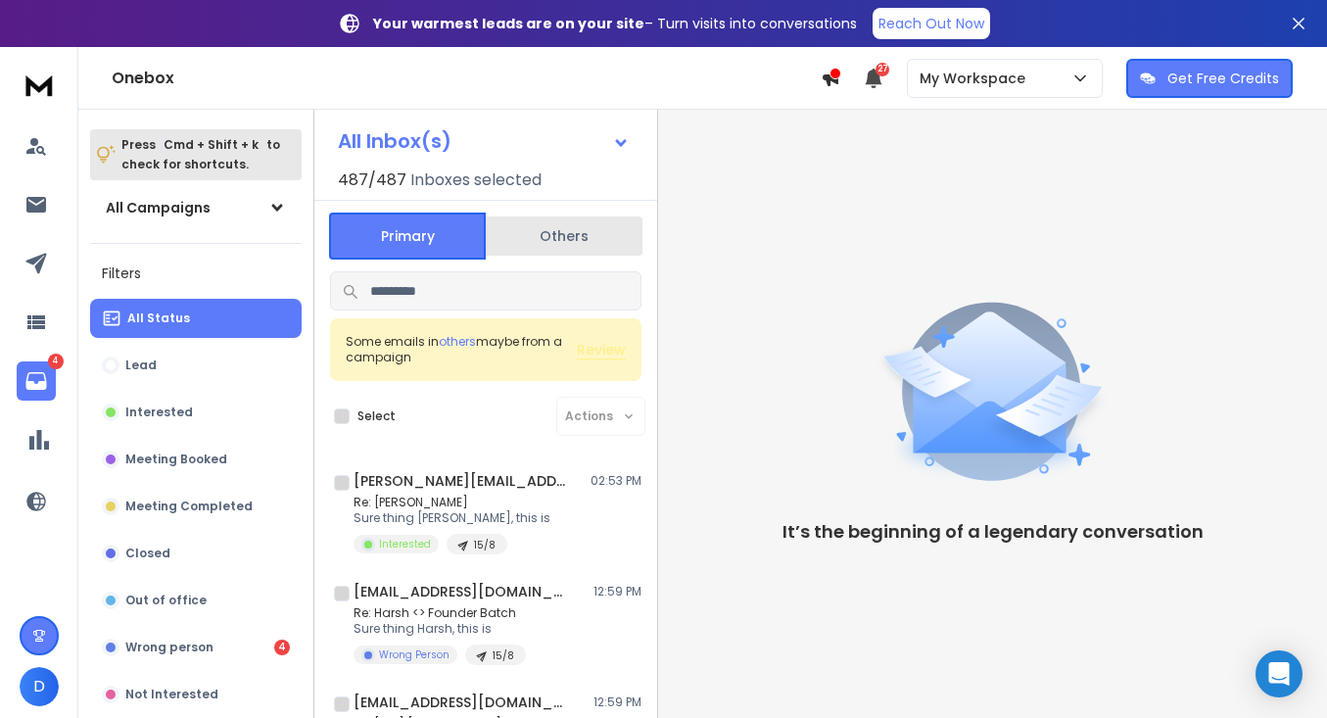
click at [585, 211] on div "All Inbox(s) 487 / 487 Inboxes selected Primary Others Some emails in others ma…" at bounding box center [485, 469] width 343 height 718
click at [597, 222] on button "Others" at bounding box center [564, 235] width 157 height 43
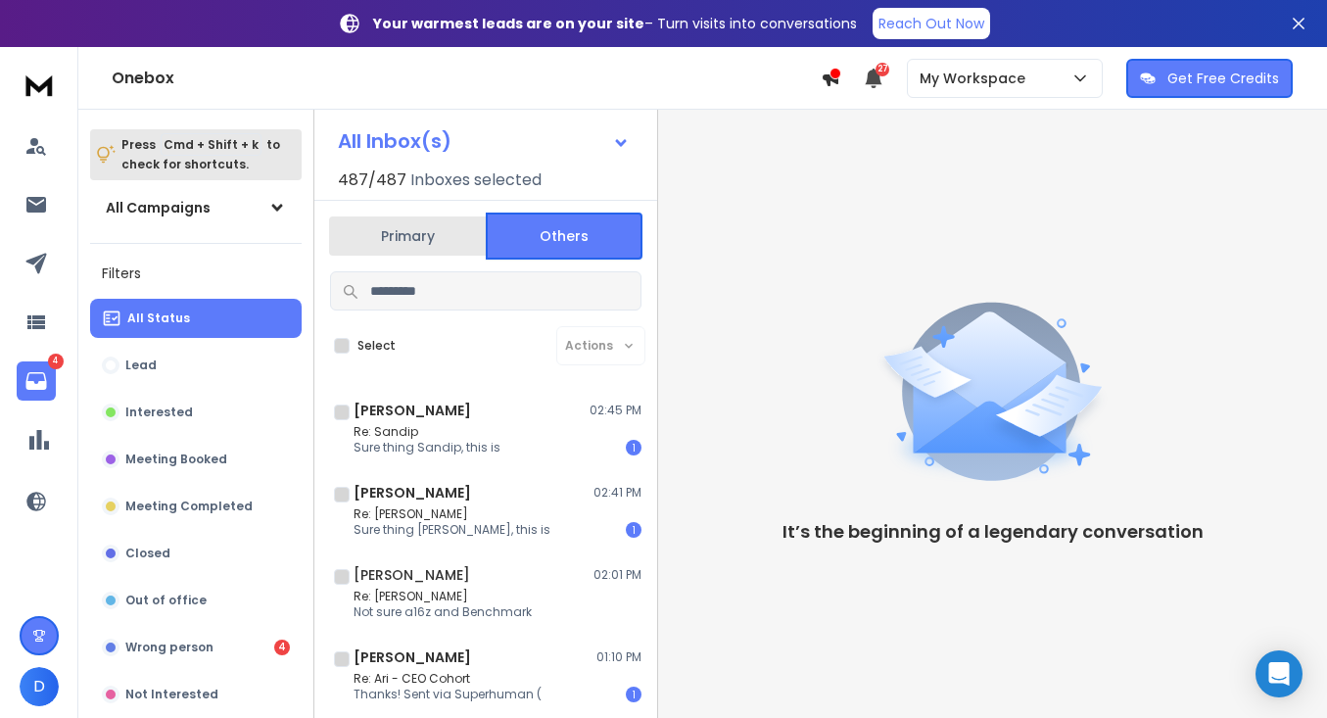
click at [423, 281] on input at bounding box center [485, 290] width 311 height 39
click at [454, 235] on button "Primary" at bounding box center [407, 235] width 157 height 43
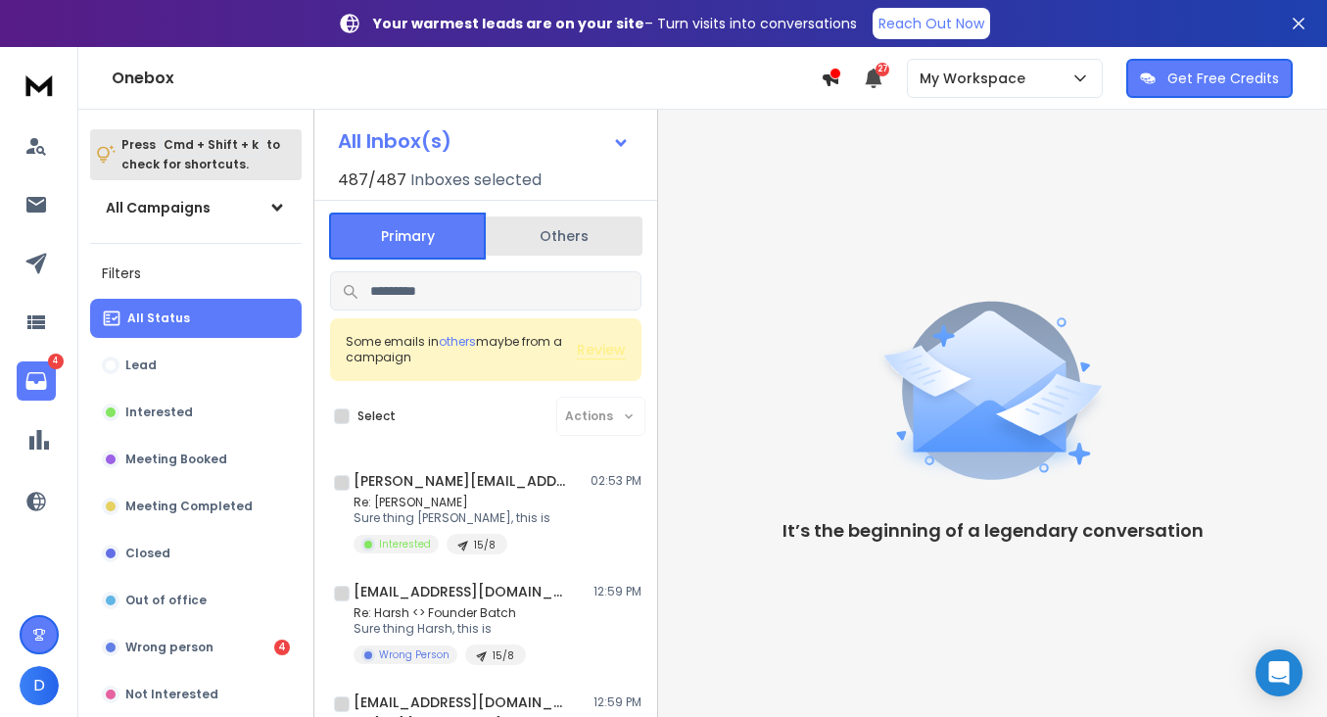
click at [535, 210] on div "All Inbox(s) 487 / 487 Inboxes selected Primary Others Some emails in others ma…" at bounding box center [485, 468] width 343 height 717
click at [545, 235] on button "Others" at bounding box center [564, 235] width 157 height 43
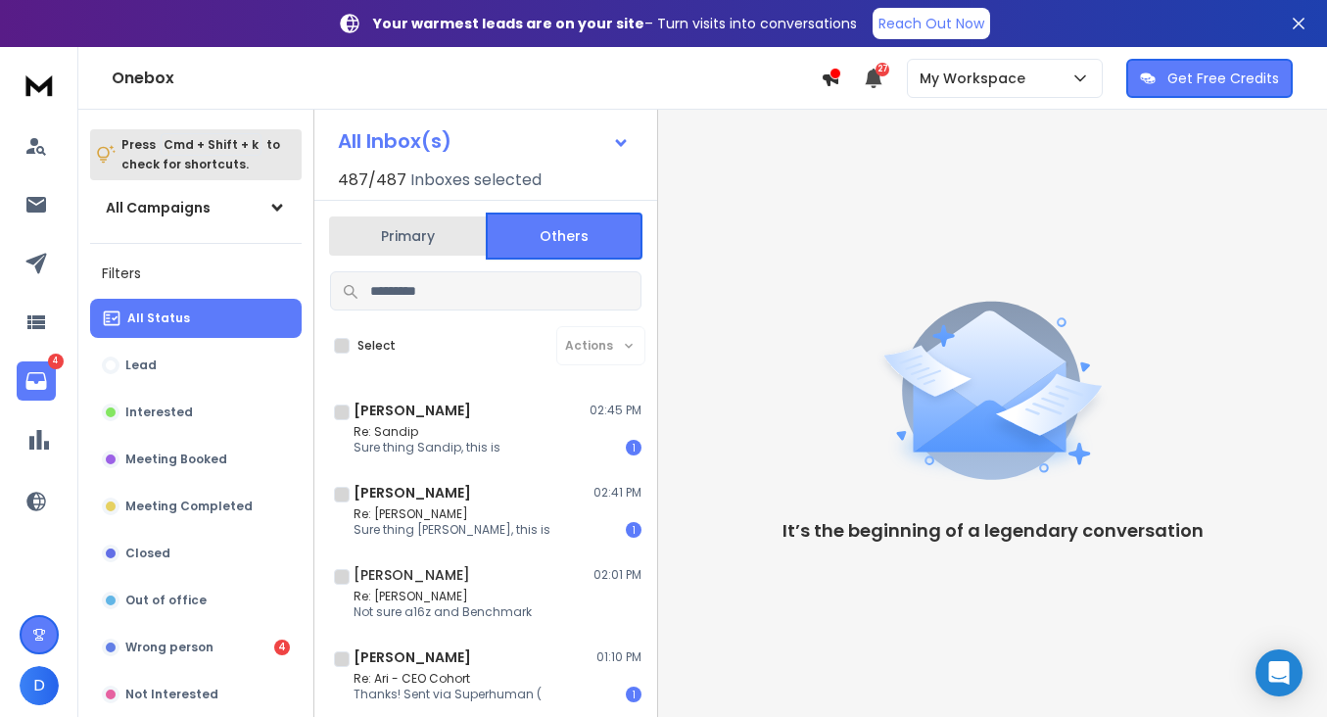
click at [440, 208] on div "All Inbox(s) 487 / 487 Inboxes selected Primary Others Select Actions Adam Bar …" at bounding box center [485, 468] width 343 height 717
click at [439, 217] on button "Primary" at bounding box center [407, 235] width 157 height 43
